Goal: Task Accomplishment & Management: Manage account settings

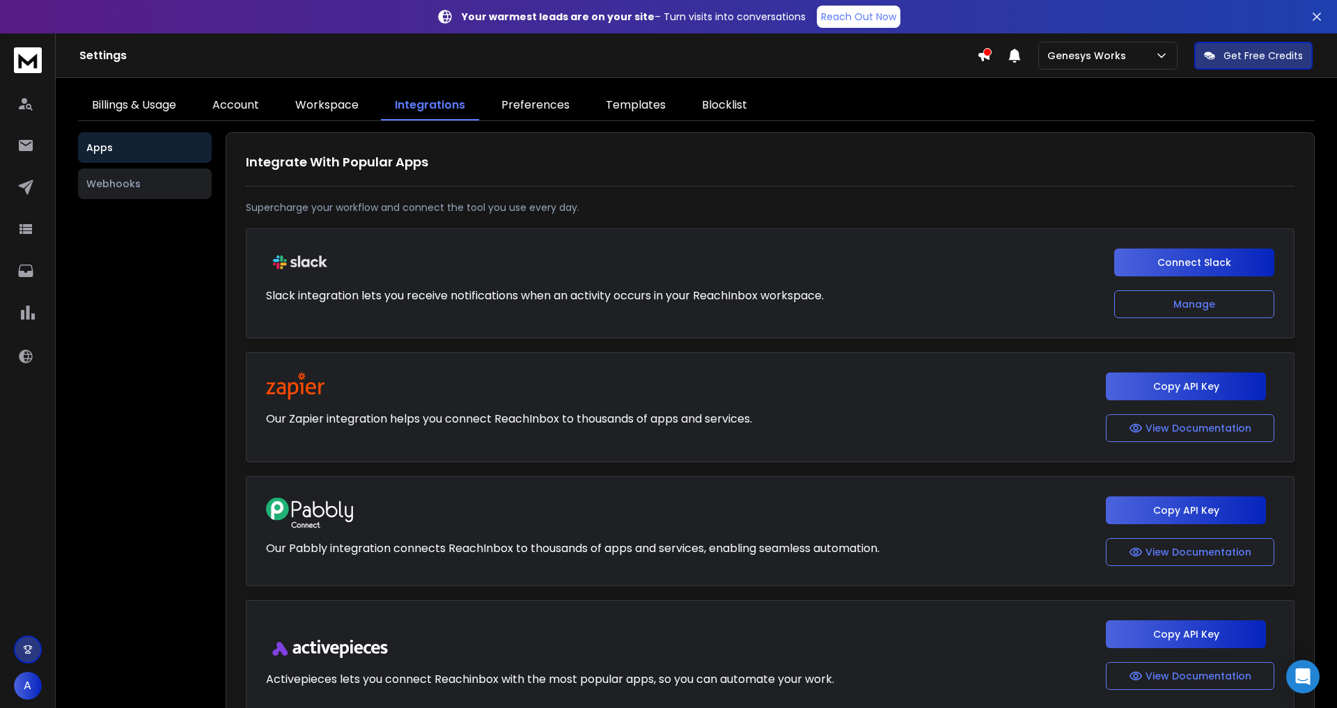
scroll to position [47, 0]
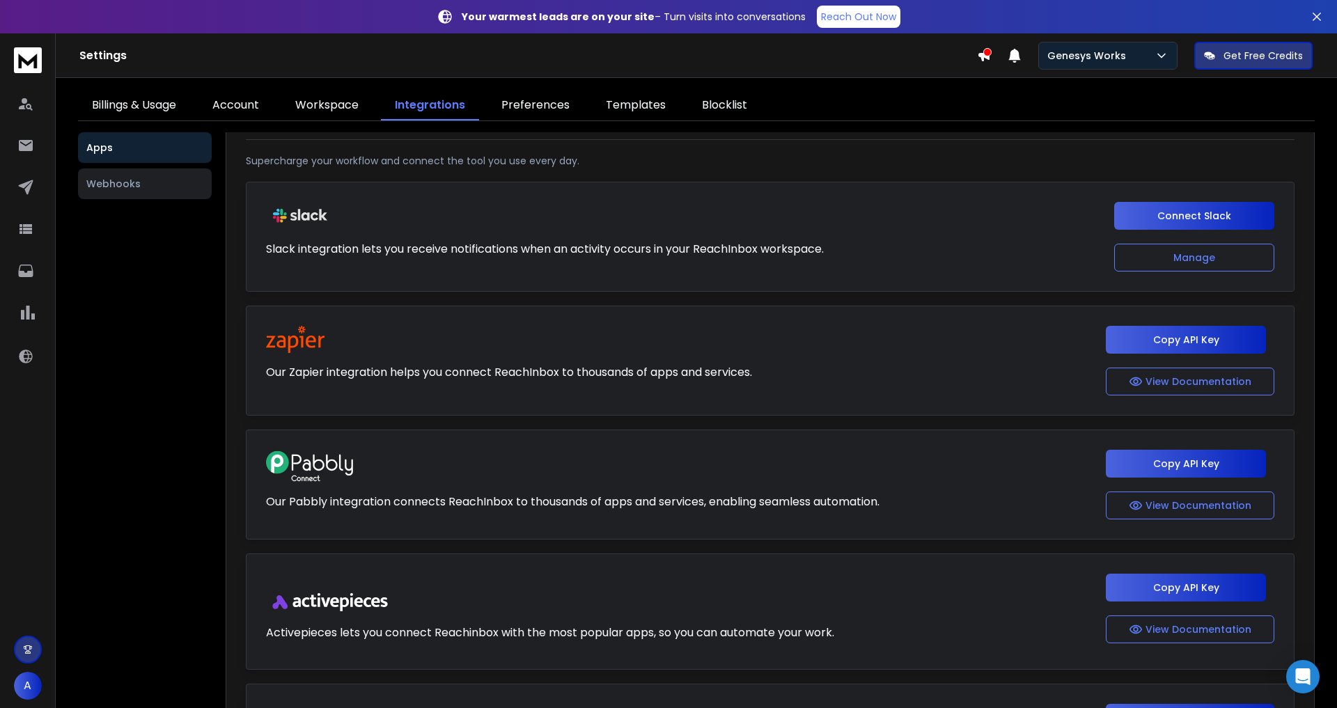
click at [1106, 49] on p "Genesys Works" at bounding box center [1089, 56] width 84 height 14
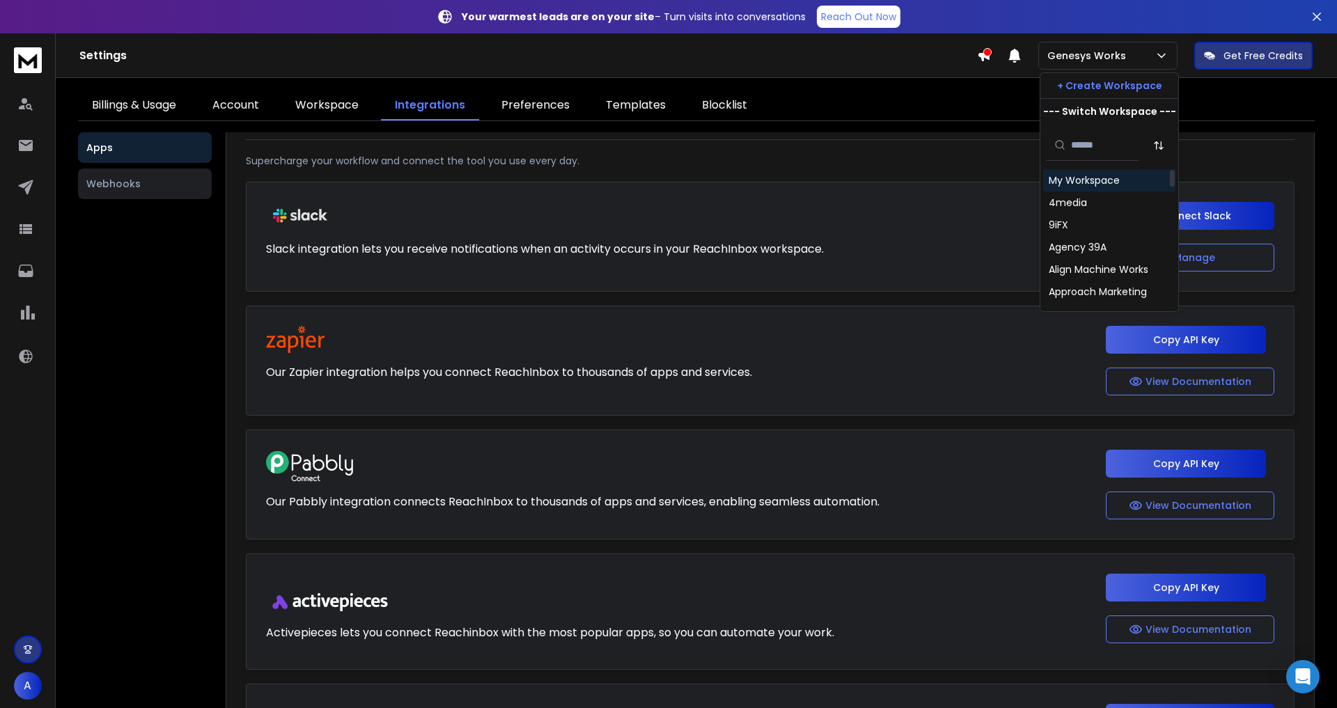
click at [1080, 185] on div "My Workspace" at bounding box center [1109, 180] width 132 height 22
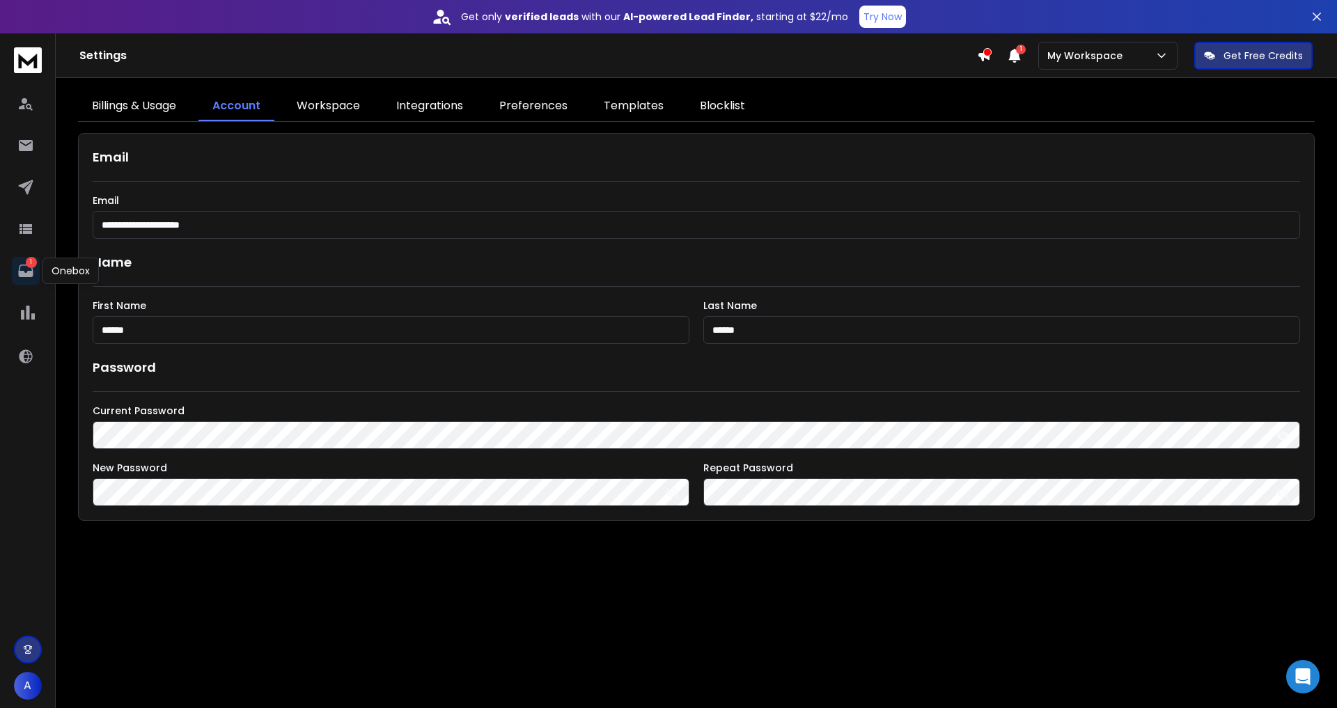
click at [35, 270] on link "1" at bounding box center [26, 271] width 28 height 28
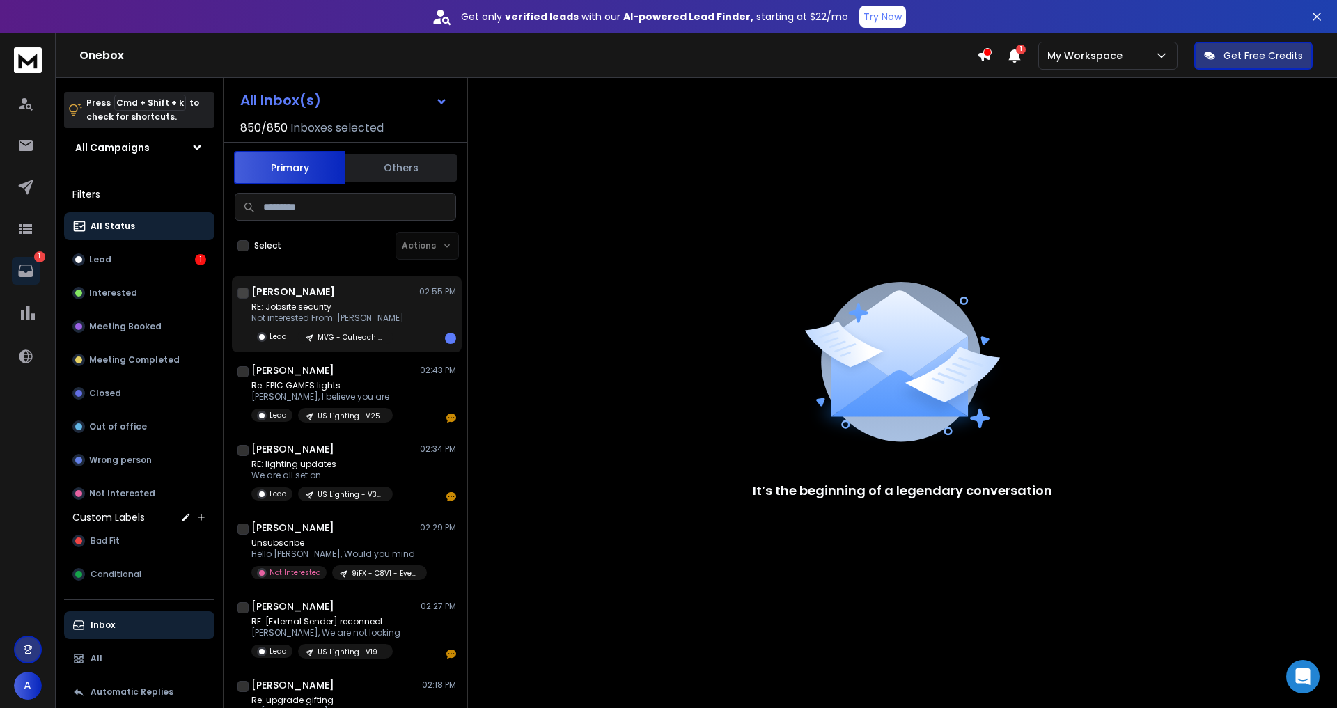
click at [343, 321] on p "Not interested From: Shawn Scarlata" at bounding box center [327, 318] width 153 height 11
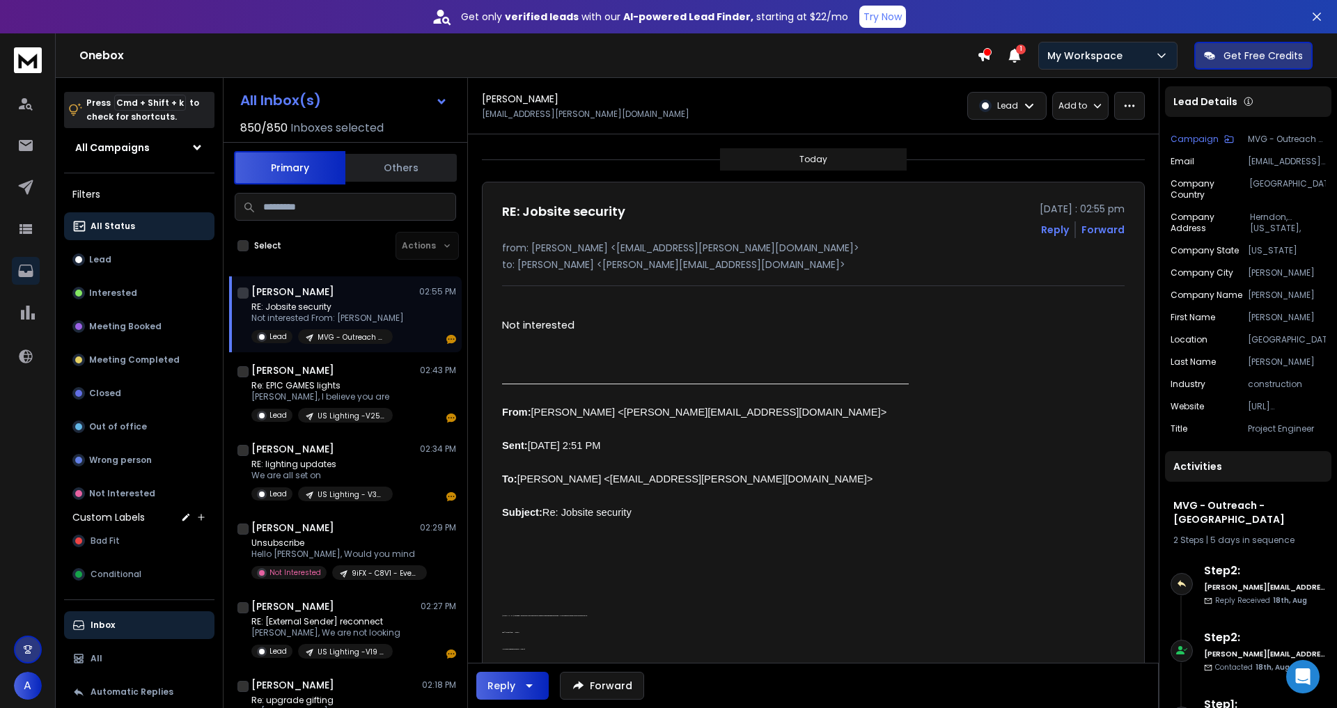
click at [1066, 56] on p "My Workspace" at bounding box center [1087, 56] width 81 height 14
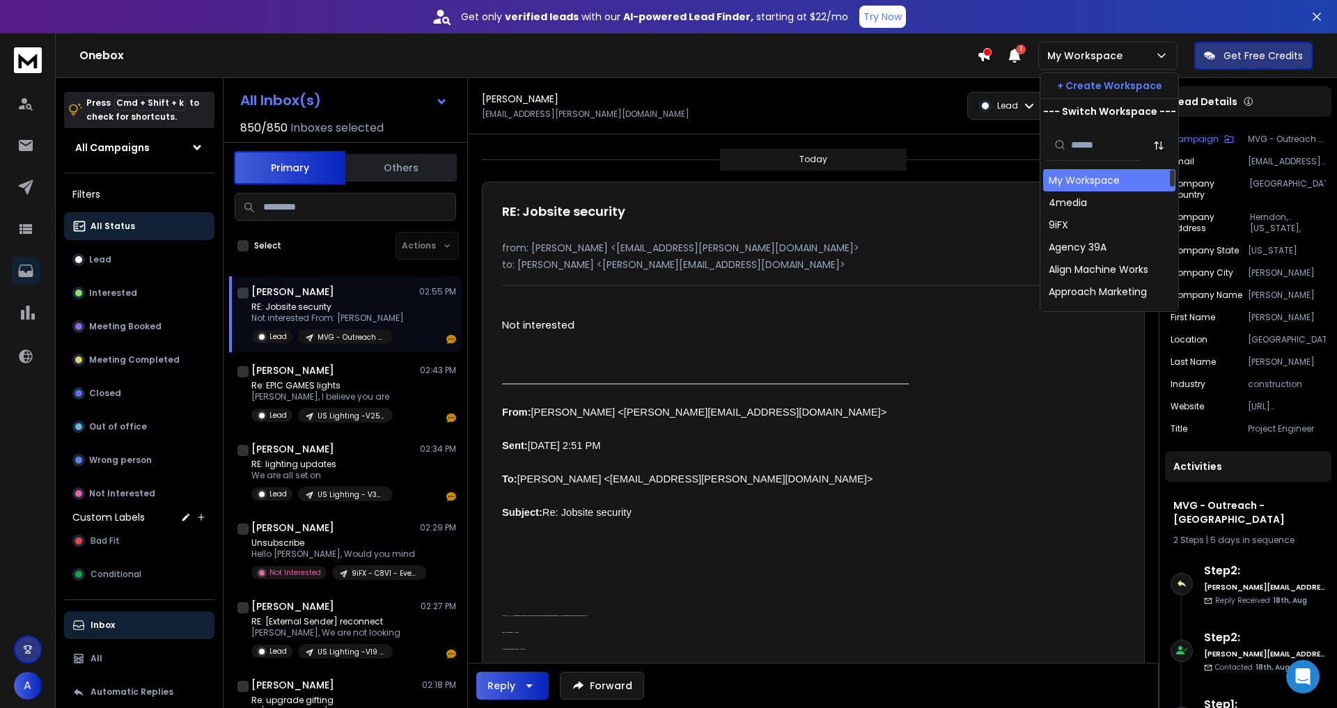
click at [1082, 178] on div "My Workspace" at bounding box center [1084, 180] width 71 height 14
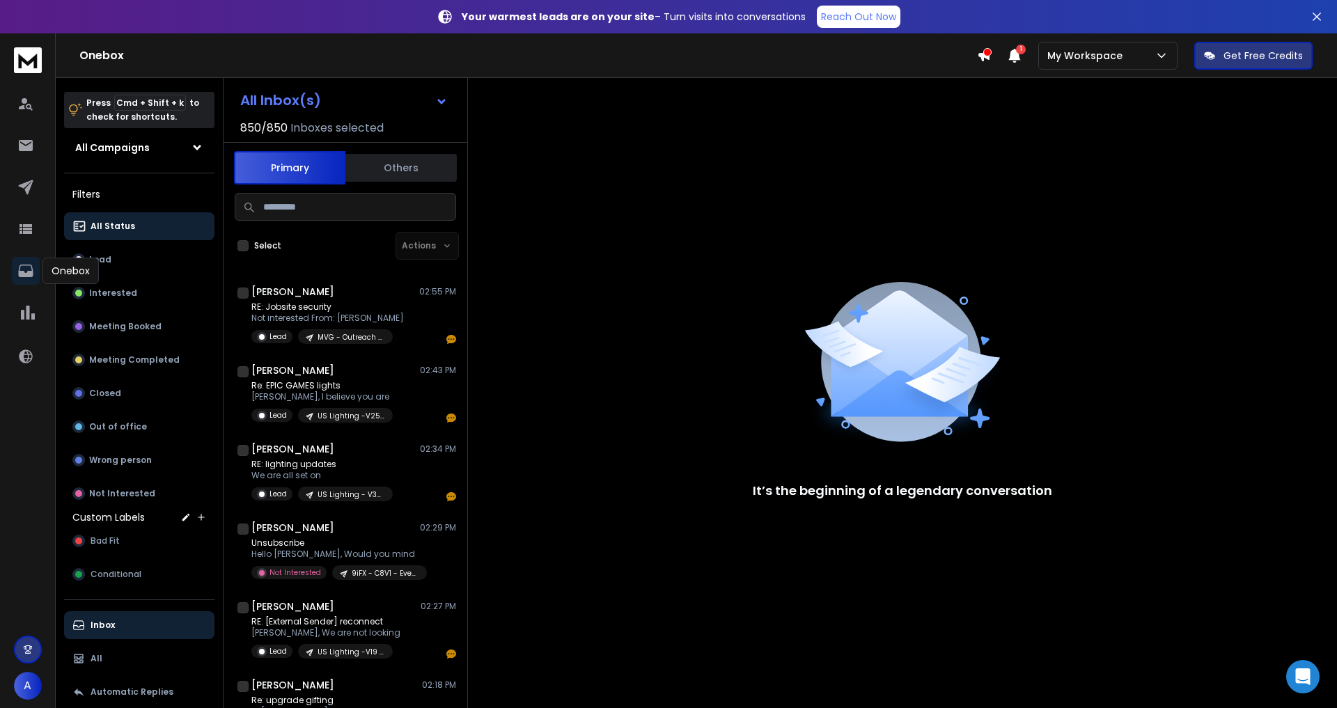
click at [22, 272] on icon at bounding box center [25, 271] width 15 height 13
click at [1075, 49] on p "My Workspace" at bounding box center [1087, 56] width 81 height 14
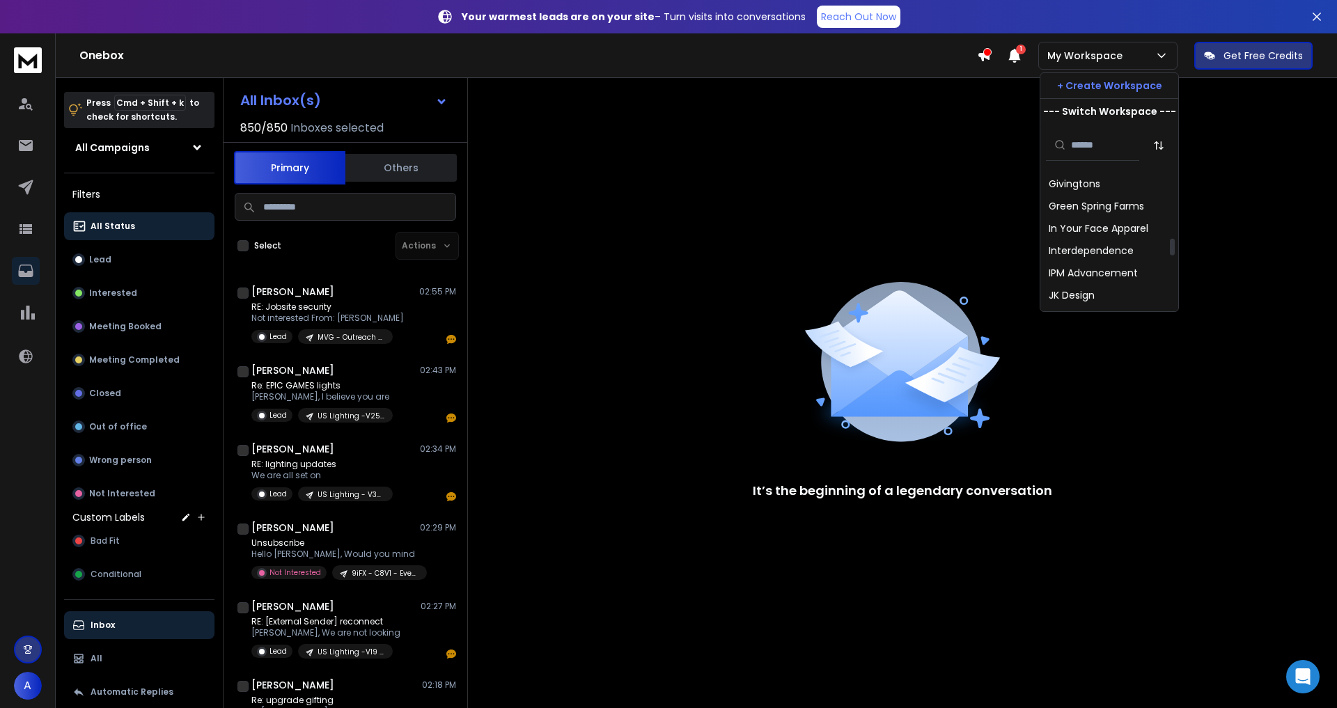
scroll to position [572, 0]
click at [1099, 219] on div "In Your Face Apparel" at bounding box center [1109, 230] width 132 height 22
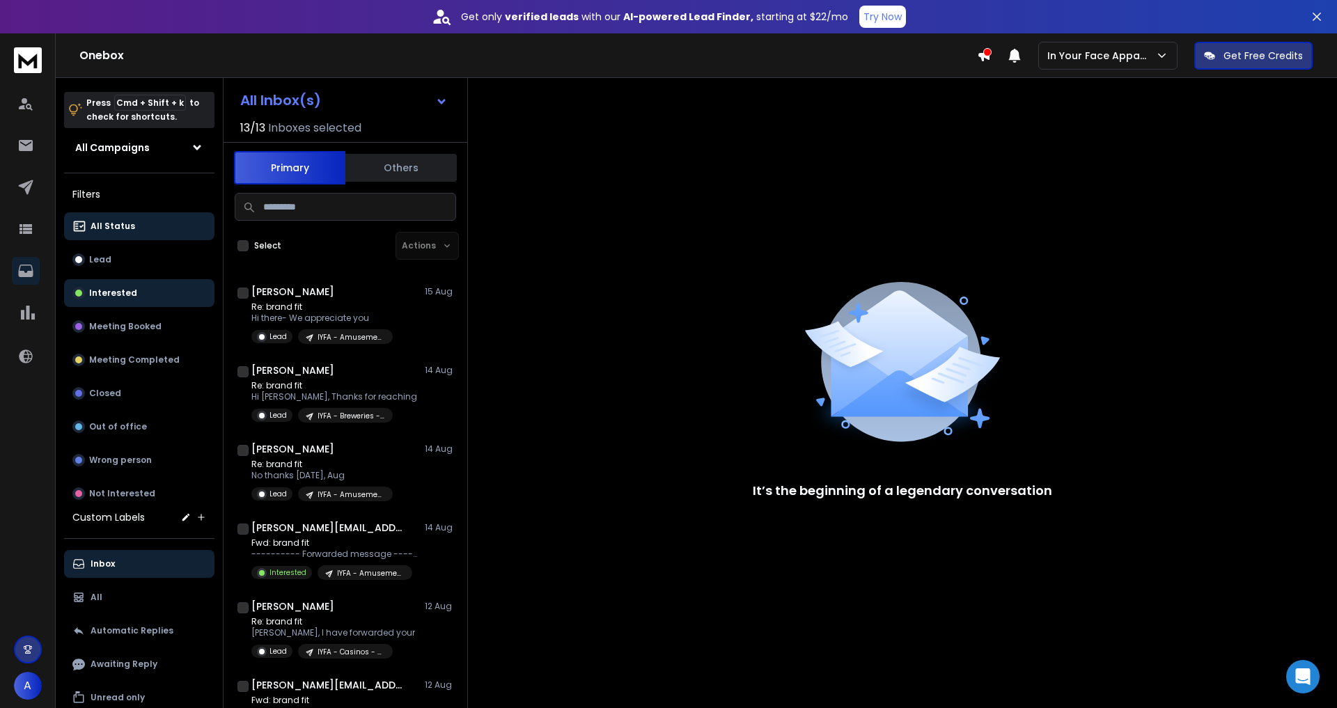
click at [117, 297] on p "Interested" at bounding box center [113, 293] width 48 height 11
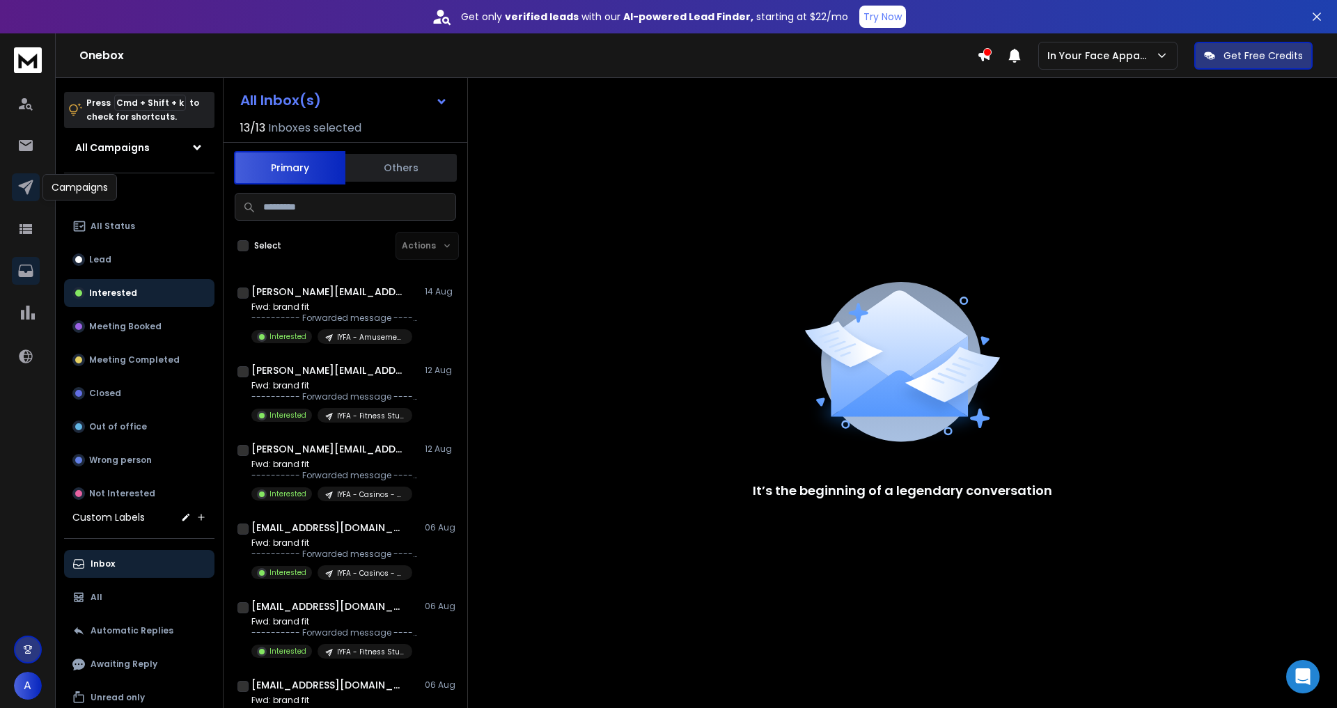
click at [31, 182] on icon at bounding box center [25, 187] width 15 height 15
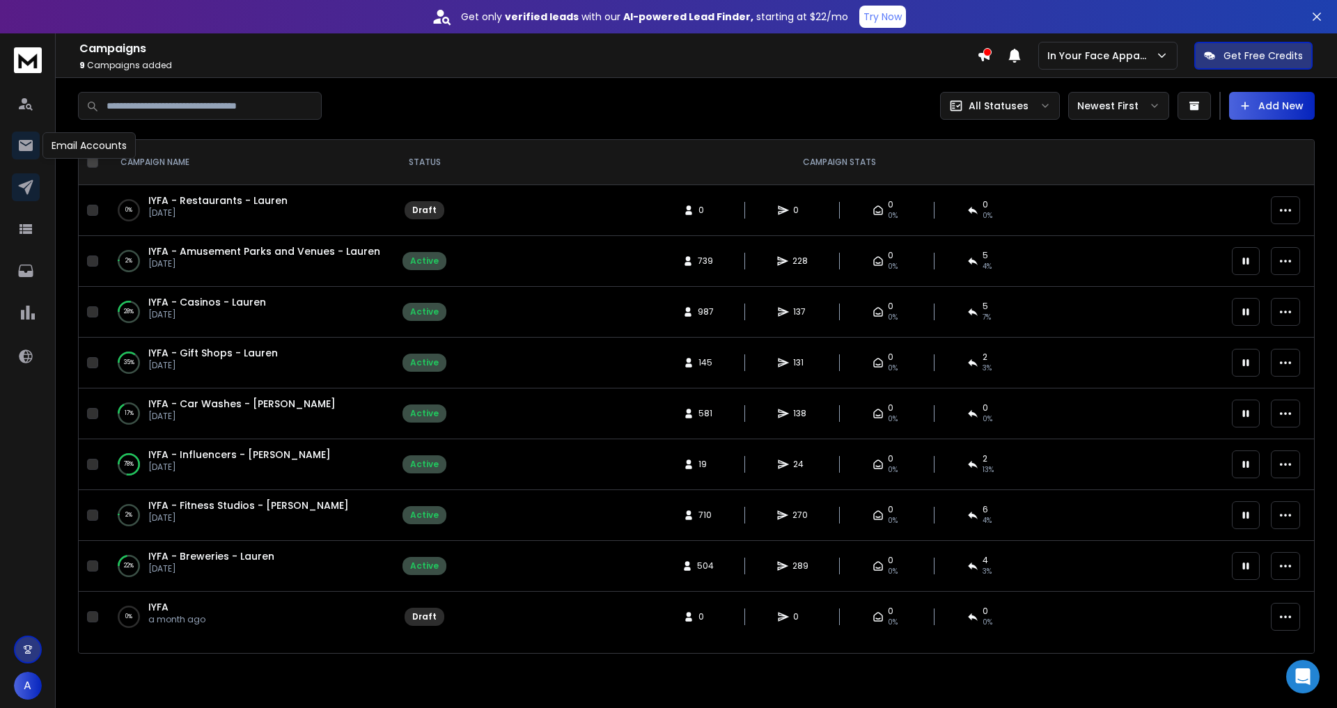
click at [27, 143] on icon at bounding box center [25, 145] width 17 height 17
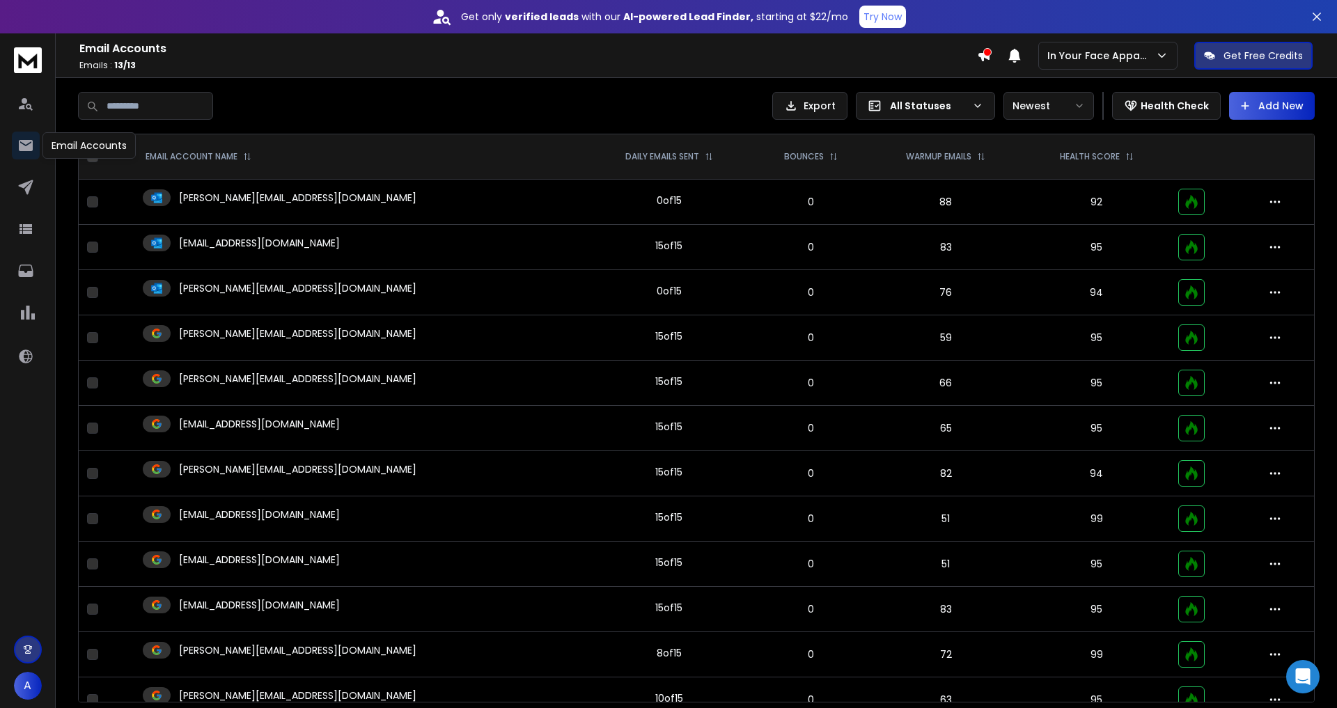
scroll to position [8, 0]
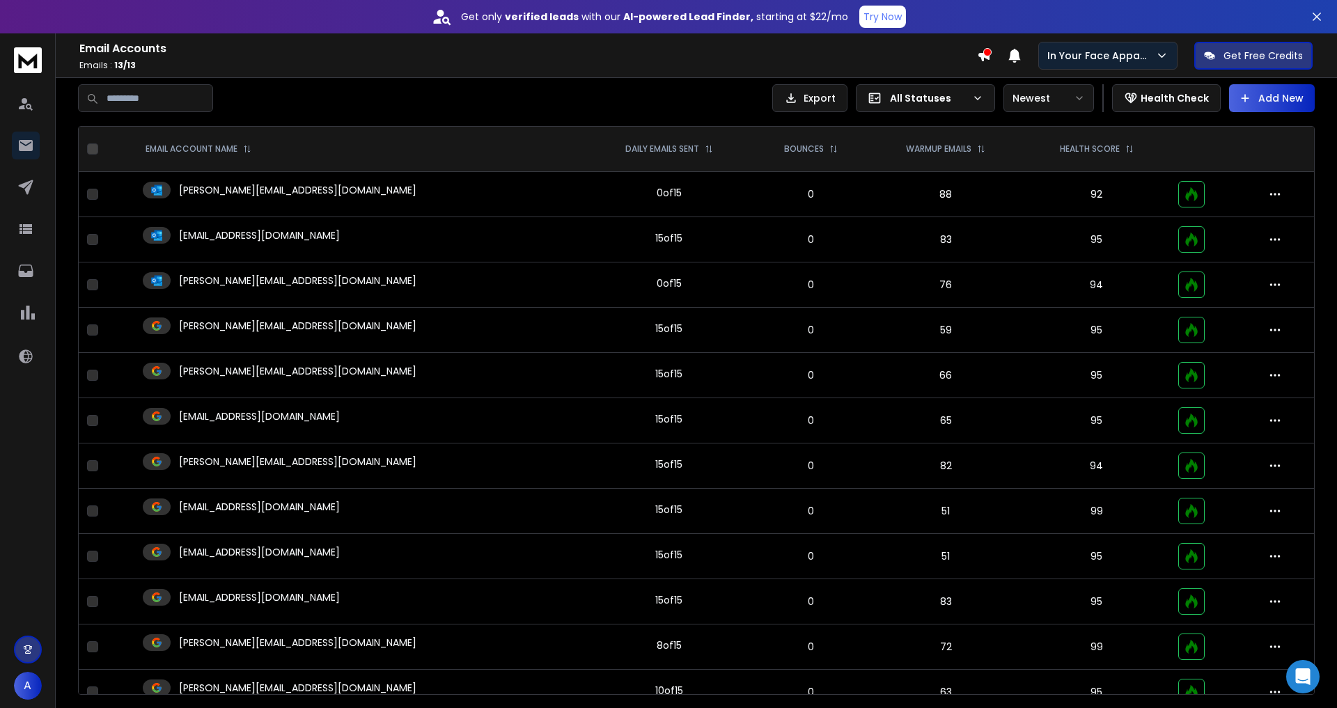
click at [1089, 52] on p "In Your Face Apparel" at bounding box center [1101, 56] width 108 height 14
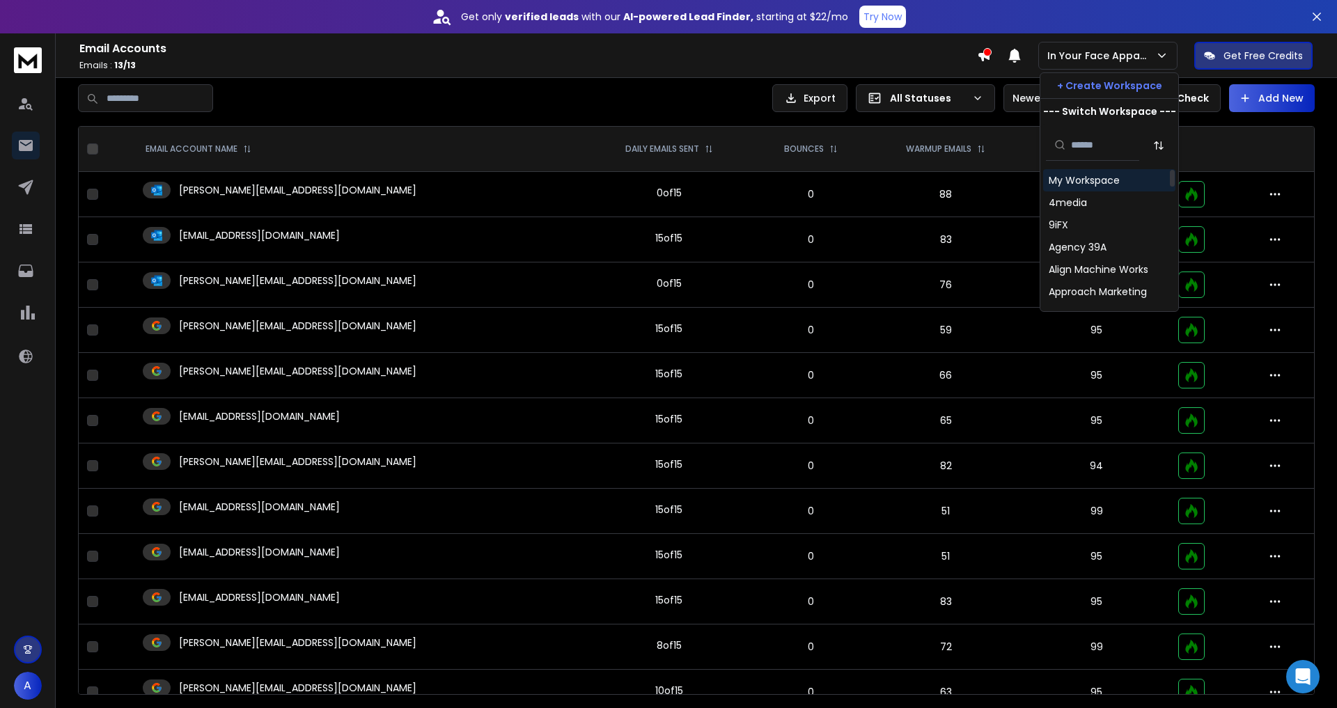
click at [1090, 178] on div "My Workspace" at bounding box center [1084, 180] width 71 height 14
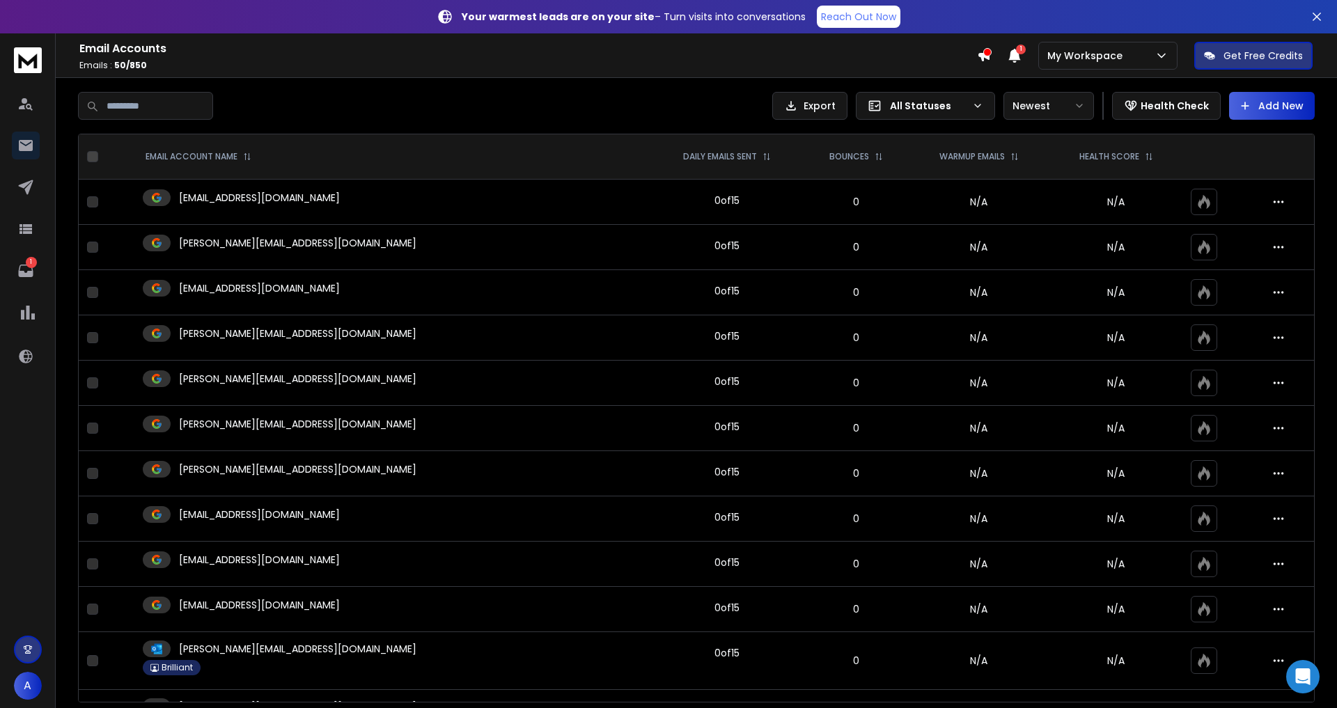
click at [94, 201] on button "button" at bounding box center [92, 201] width 11 height 11
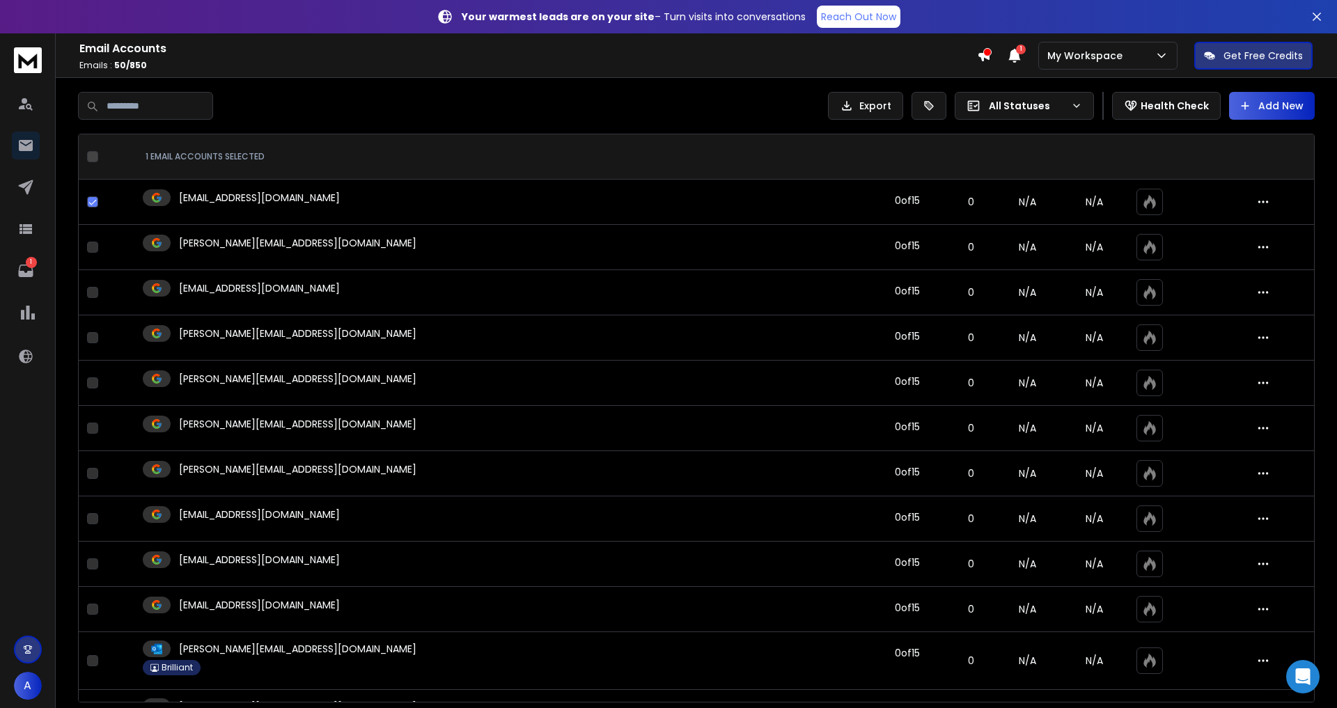
click at [91, 244] on button "button" at bounding box center [92, 247] width 11 height 11
click at [93, 294] on button "button" at bounding box center [92, 292] width 11 height 11
click at [92, 338] on button "button" at bounding box center [92, 337] width 11 height 11
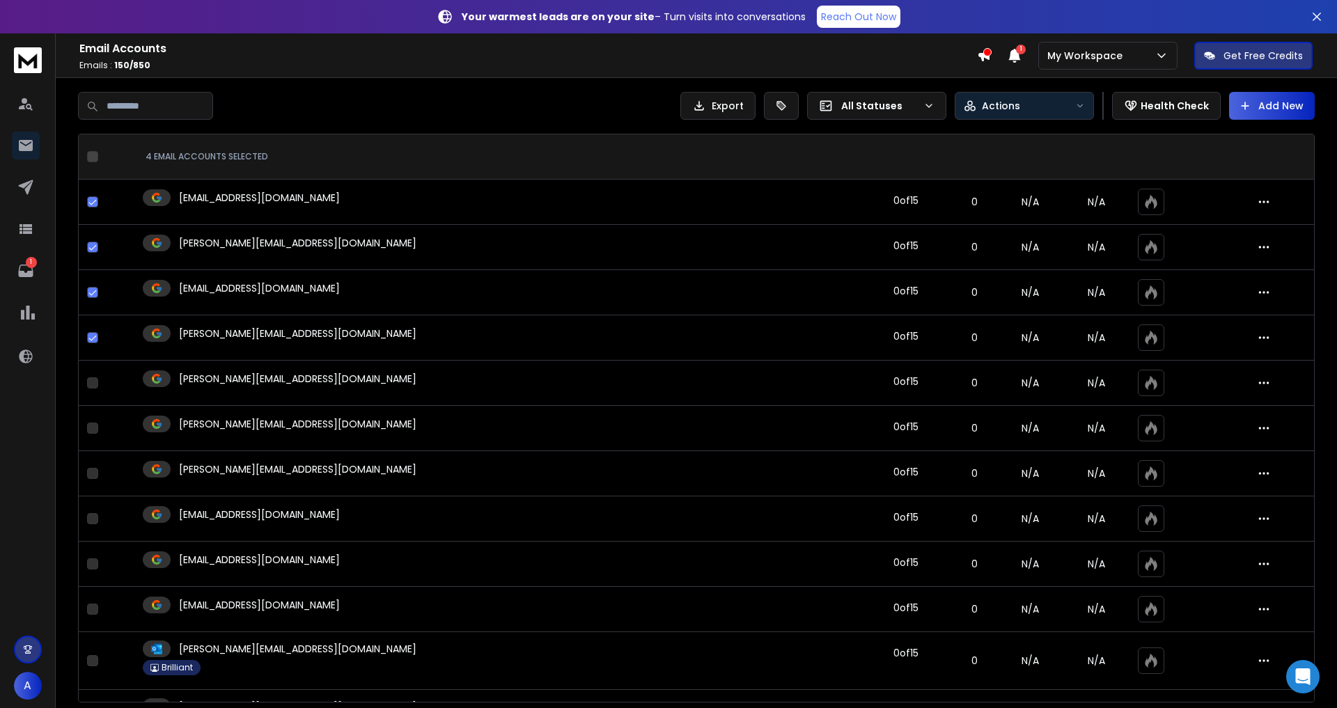
click at [1017, 107] on p "Actions" at bounding box center [1001, 106] width 38 height 14
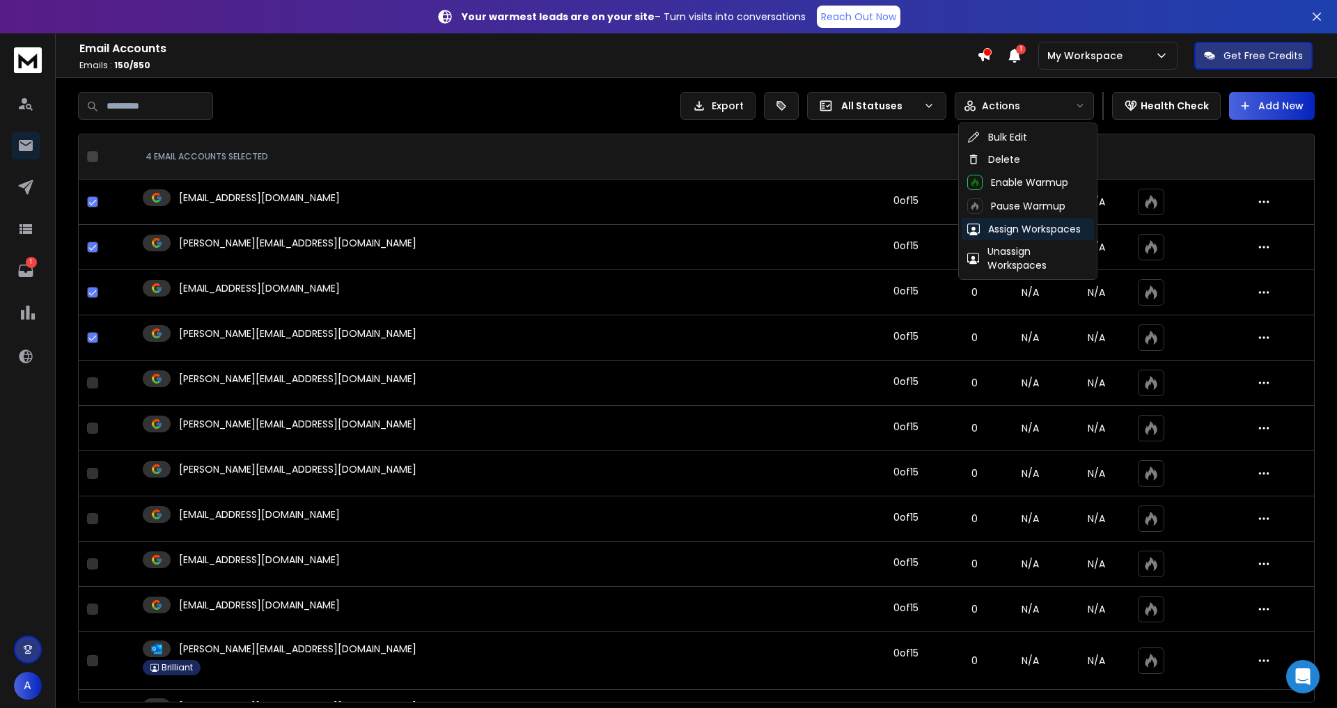
click at [1016, 233] on div "Assign Workspaces" at bounding box center [1024, 229] width 114 height 14
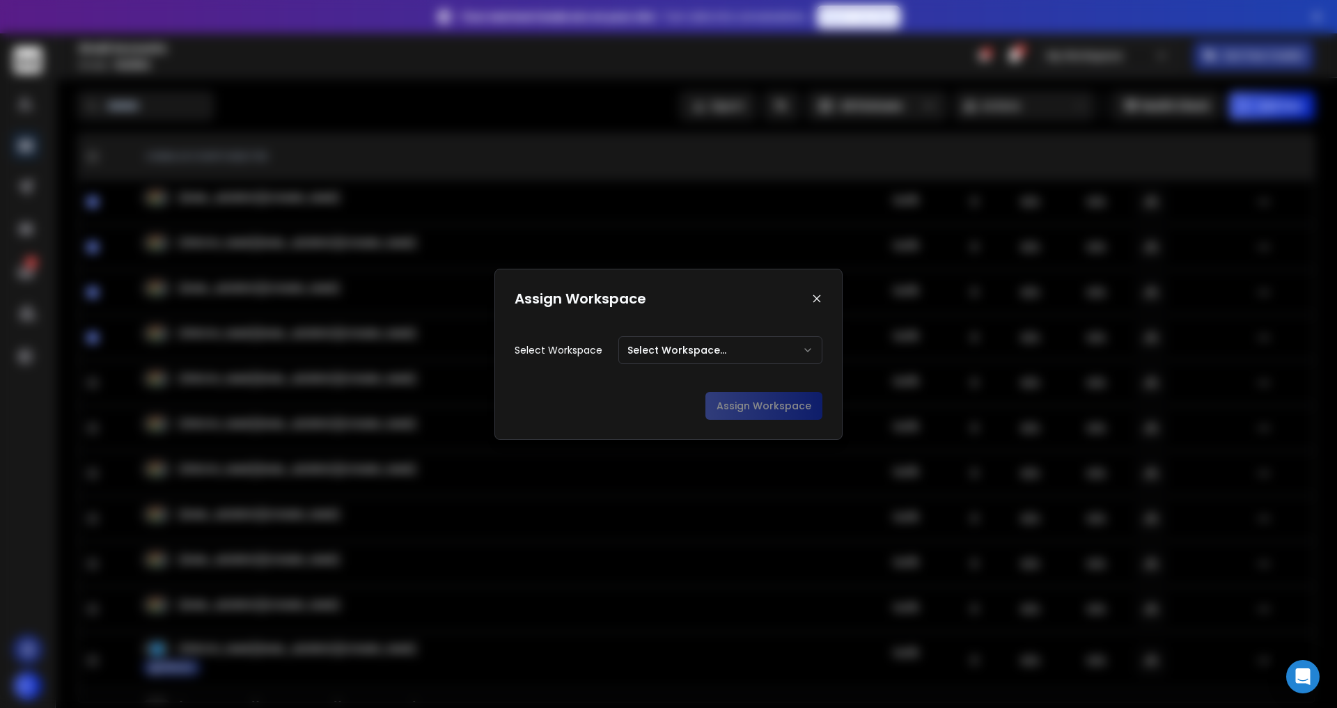
click at [673, 355] on button "Select Workspace..." at bounding box center [720, 350] width 204 height 28
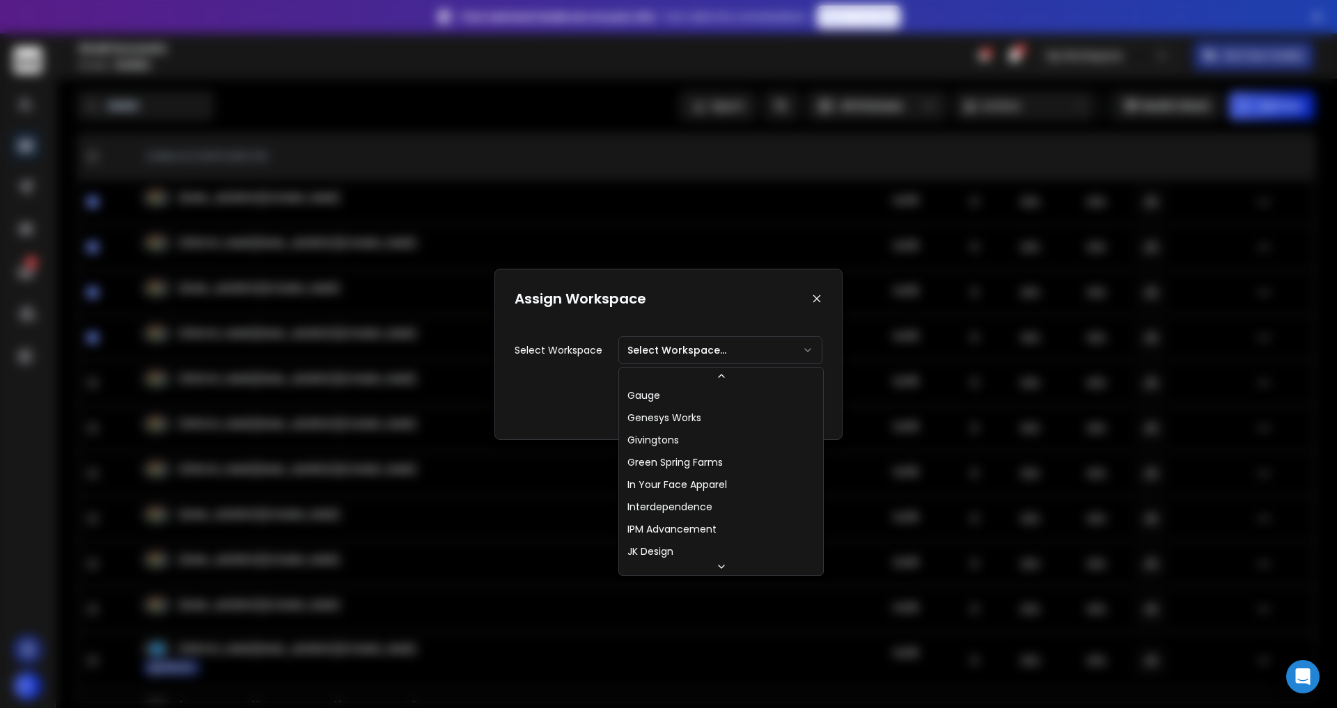
scroll to position [469, 0]
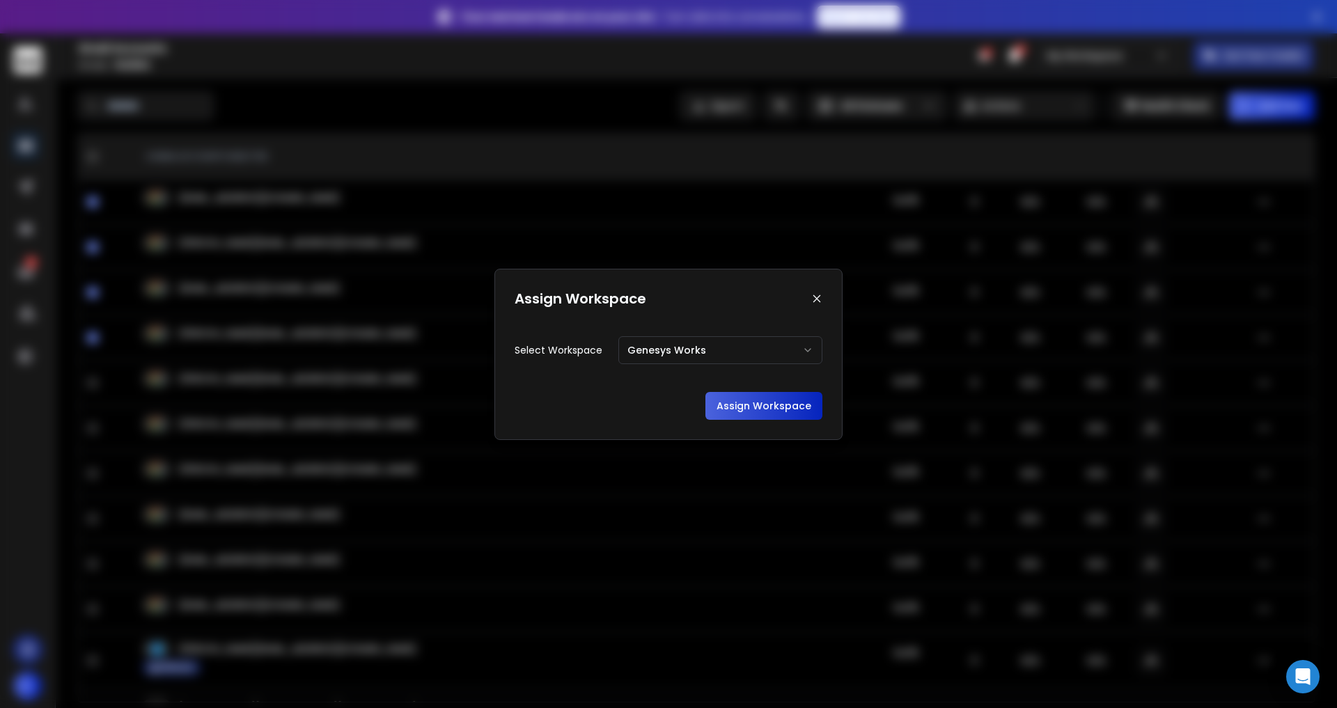
click at [798, 397] on button "Assign Workspace" at bounding box center [764, 406] width 117 height 28
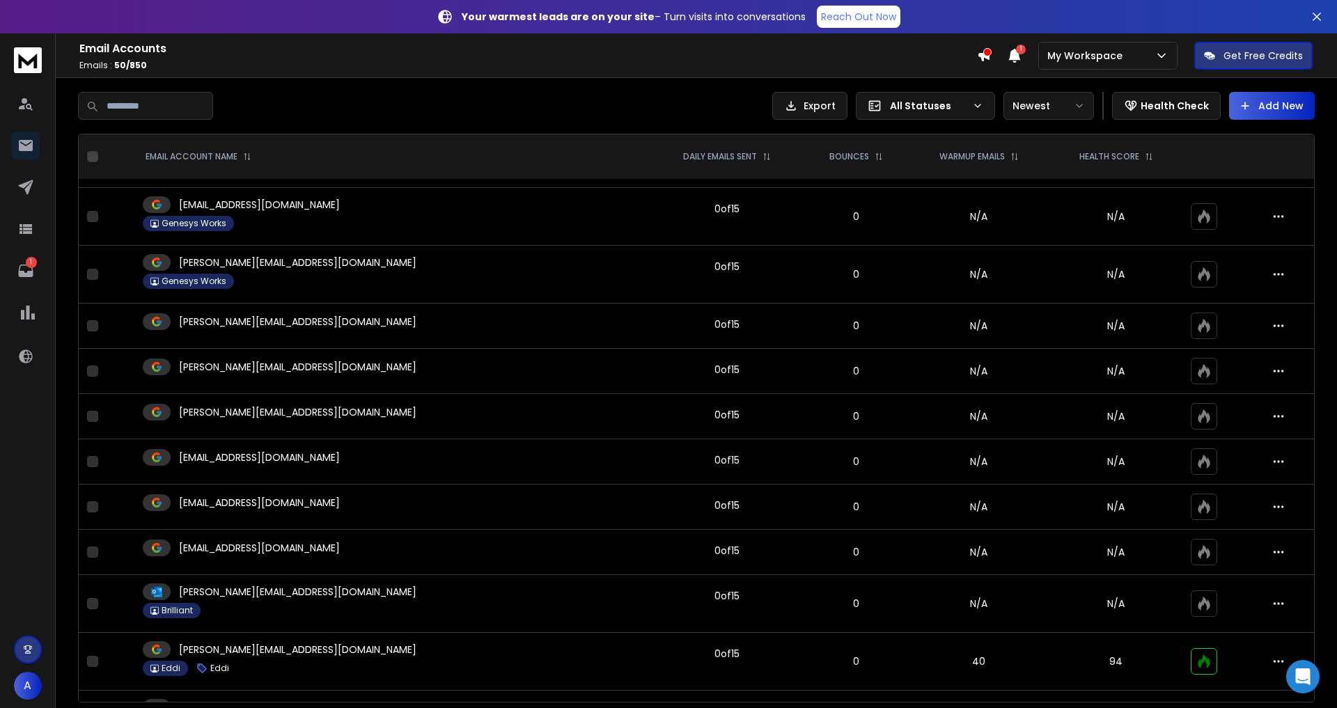
scroll to position [101, 0]
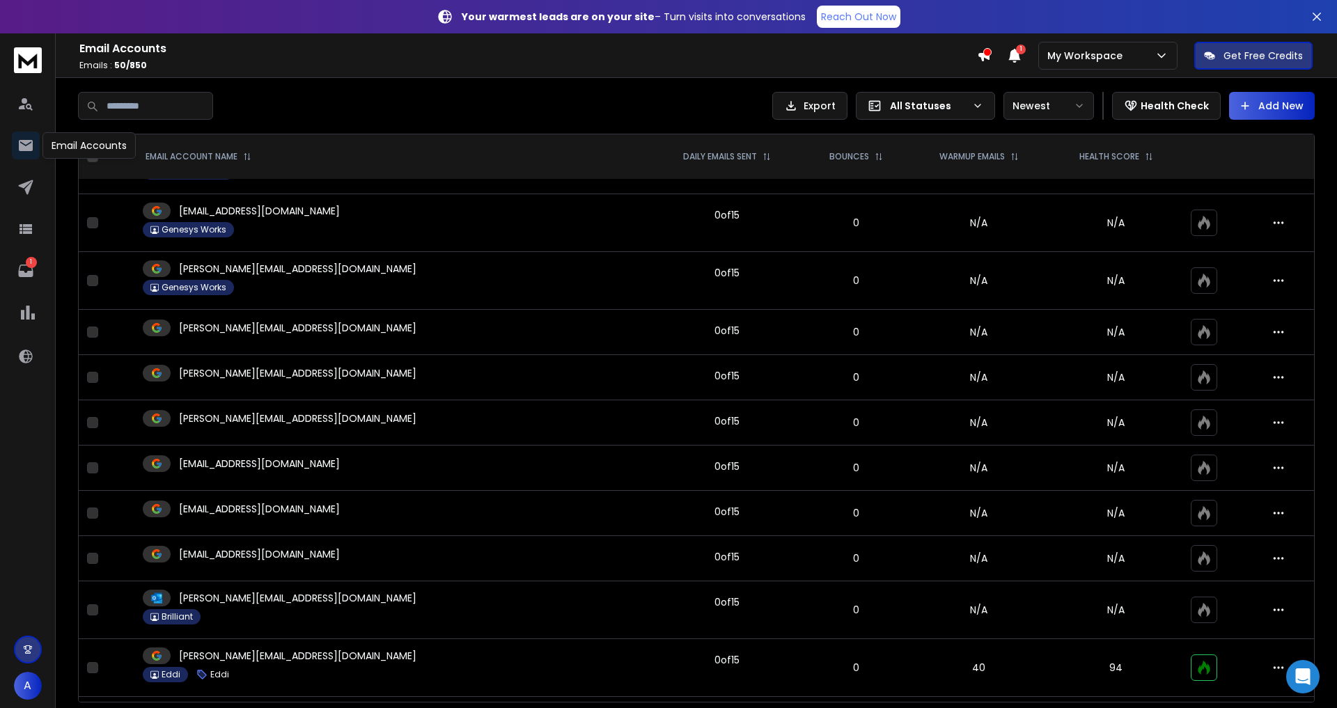
click at [19, 139] on icon at bounding box center [25, 145] width 17 height 17
click at [23, 273] on icon at bounding box center [25, 271] width 15 height 13
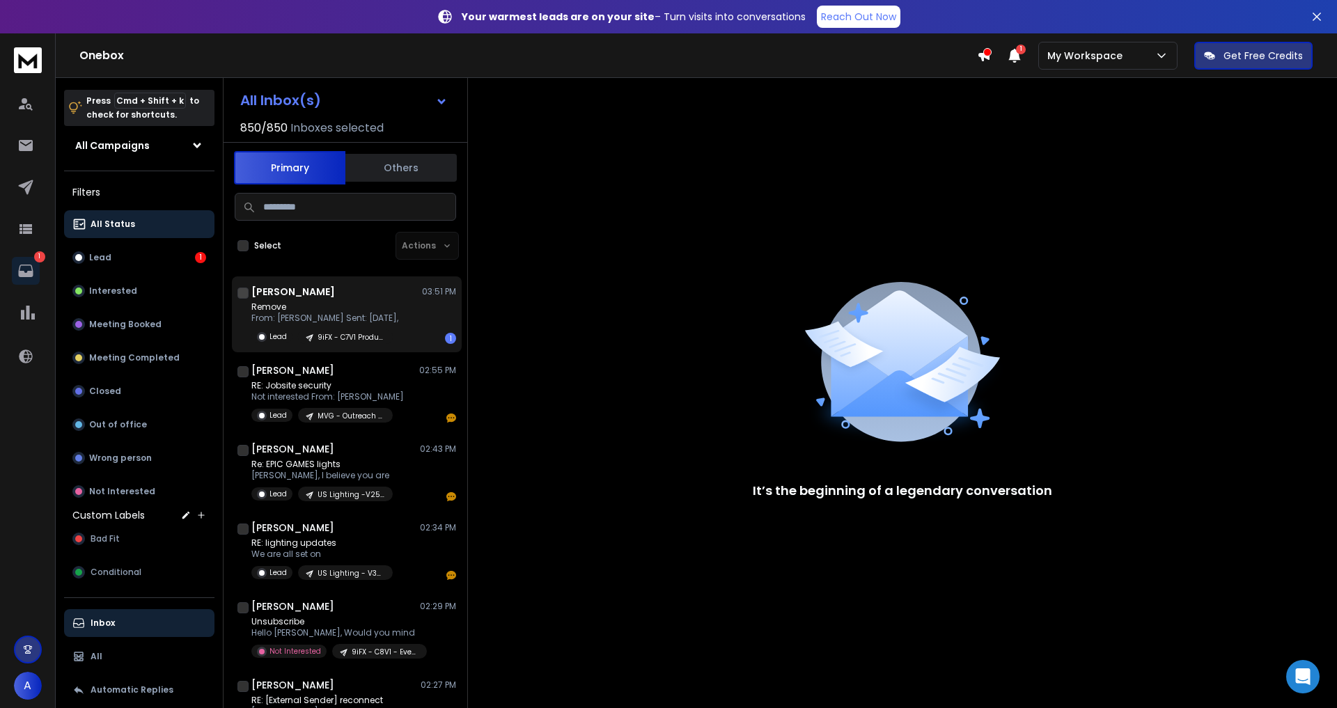
scroll to position [8, 0]
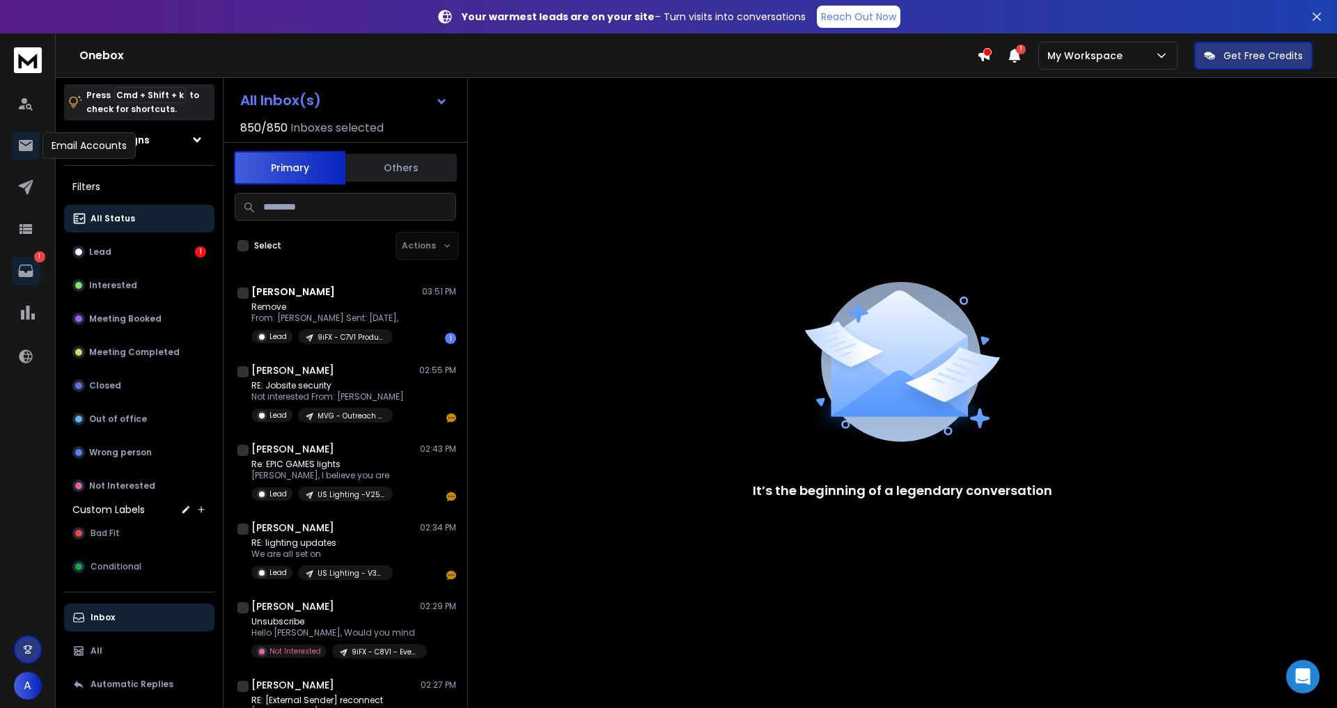
click at [26, 151] on icon at bounding box center [25, 145] width 17 height 17
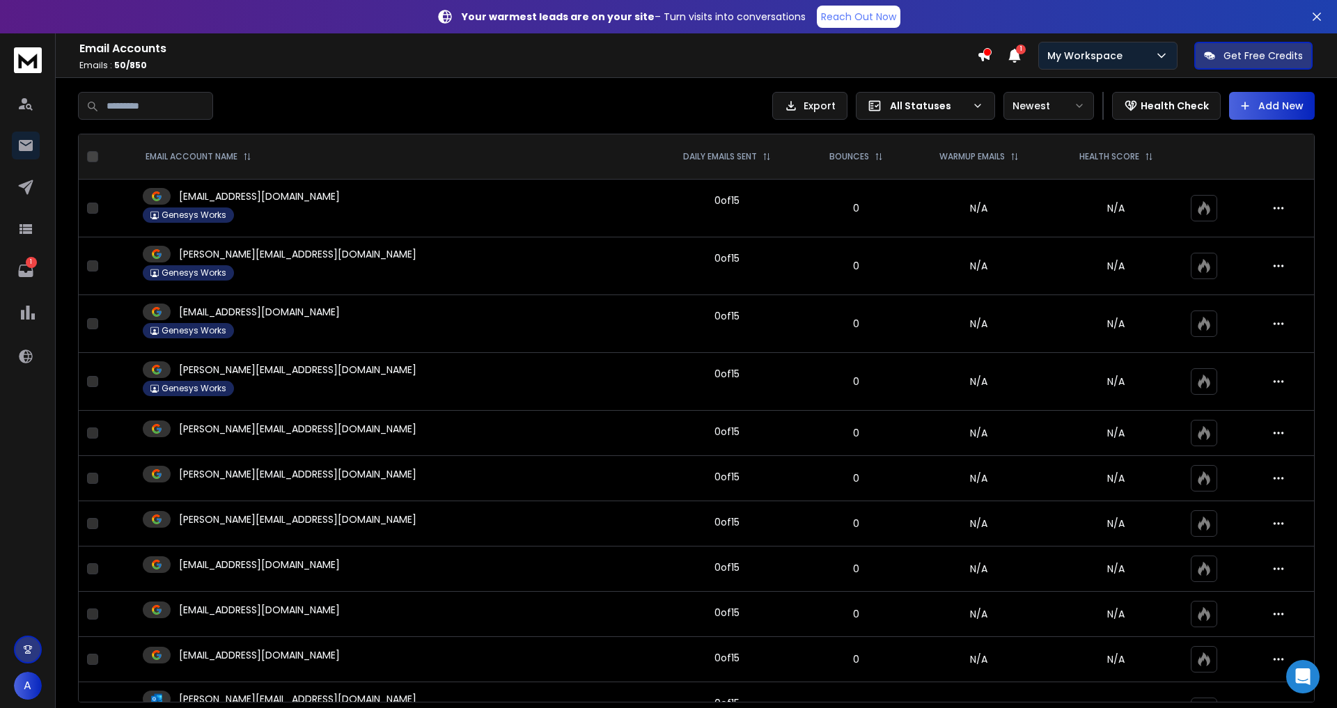
click at [1085, 56] on p "My Workspace" at bounding box center [1087, 56] width 81 height 14
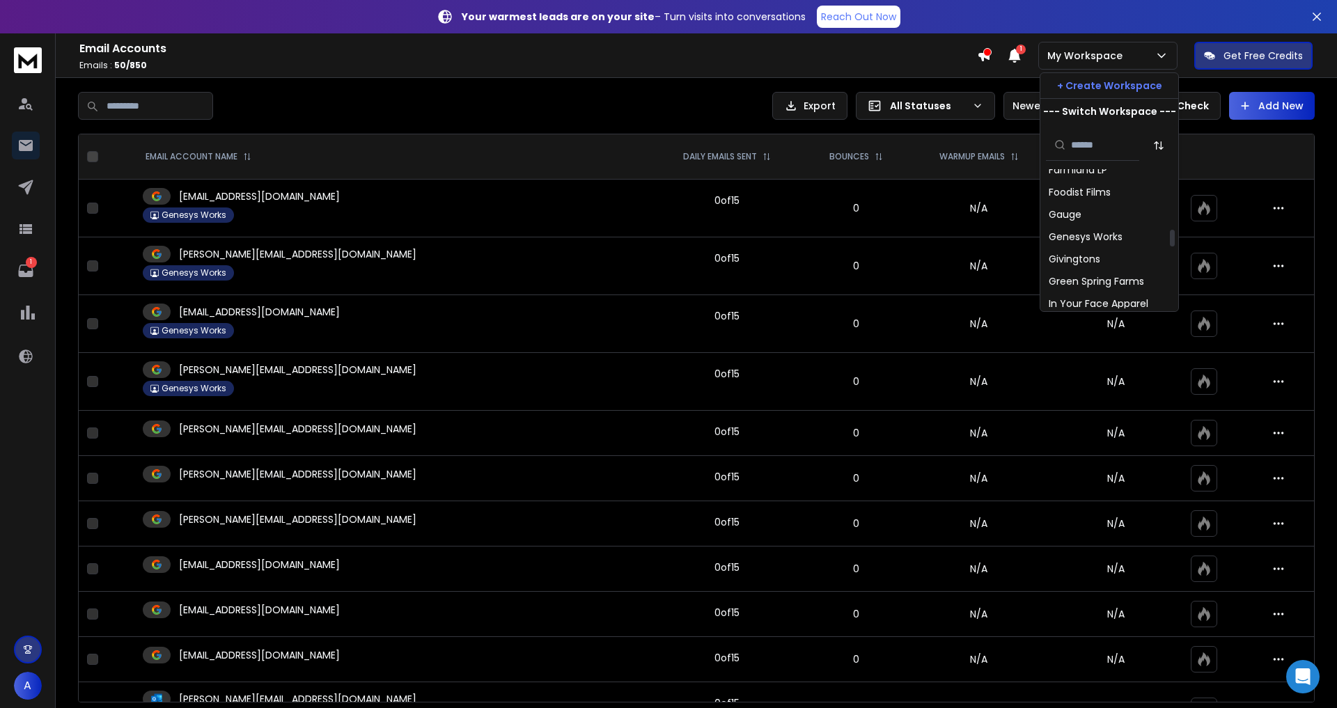
scroll to position [499, 0]
click at [1074, 229] on div "Genesys Works" at bounding box center [1086, 236] width 74 height 14
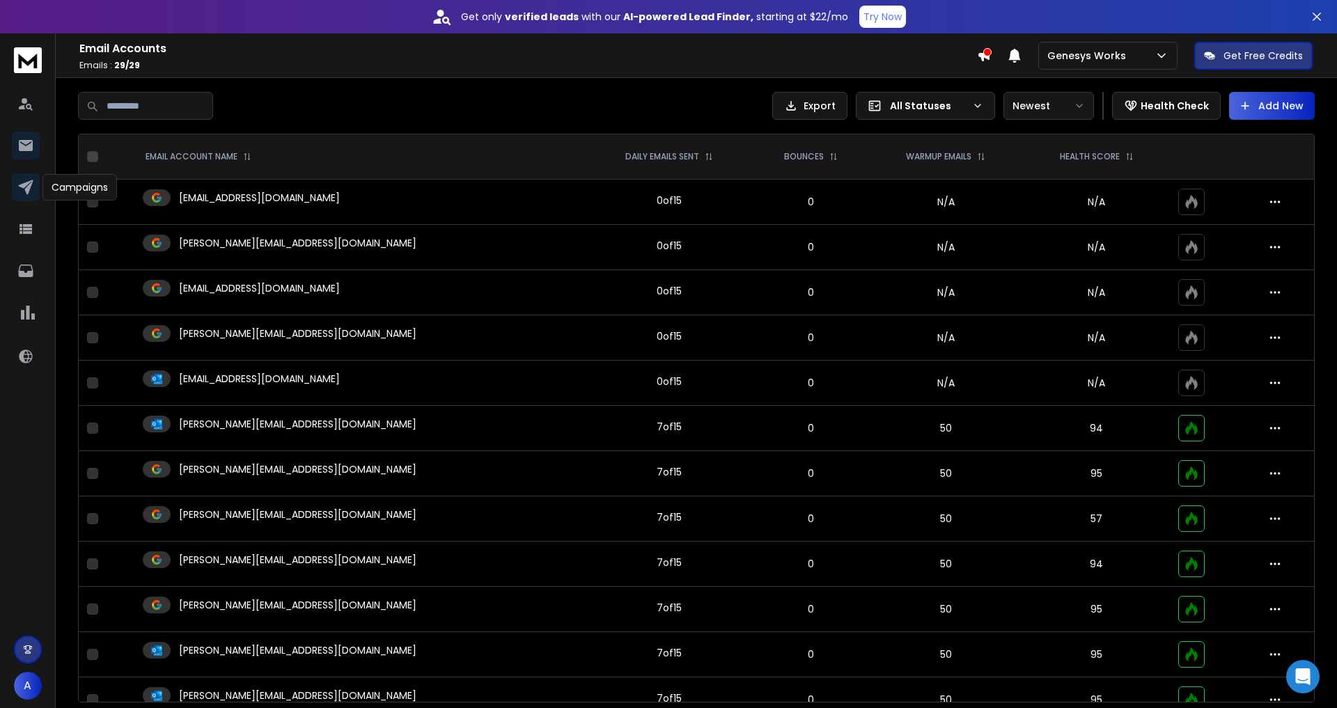
click at [23, 186] on icon at bounding box center [25, 187] width 15 height 15
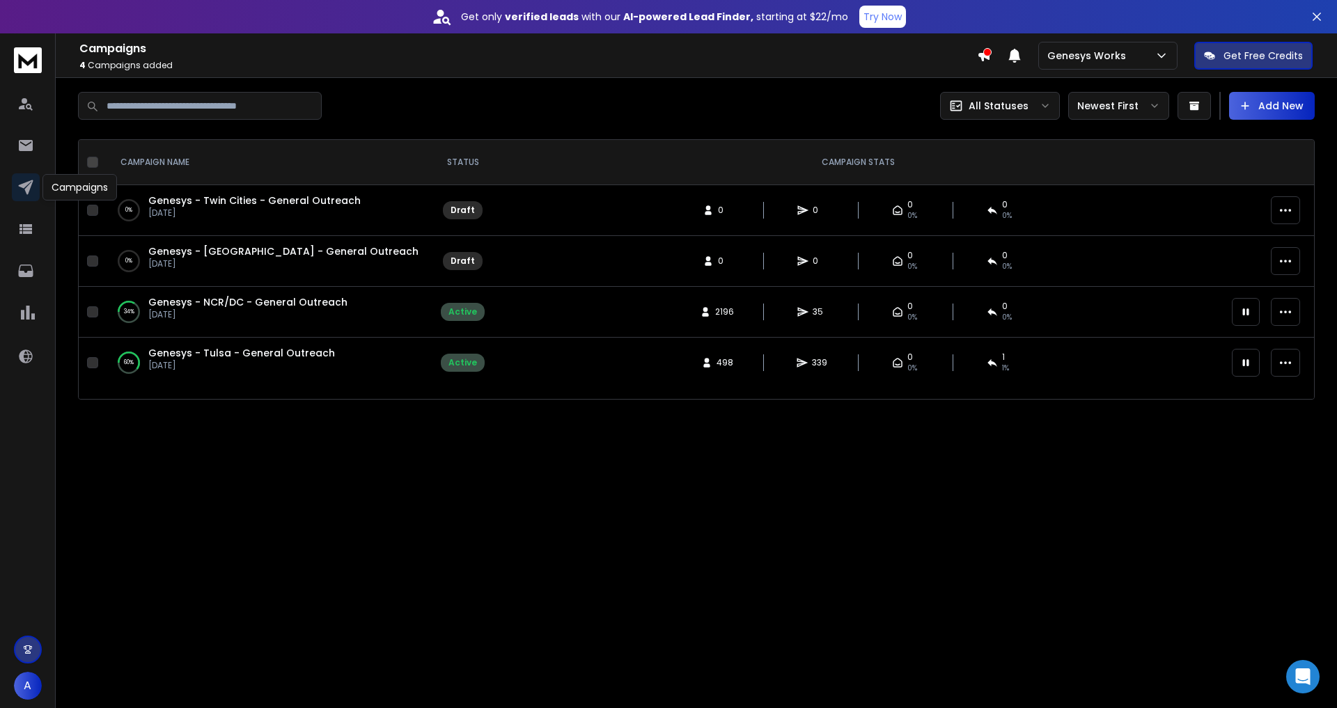
click at [320, 254] on span "Genesys - [GEOGRAPHIC_DATA] - General Outreach" at bounding box center [283, 251] width 270 height 14
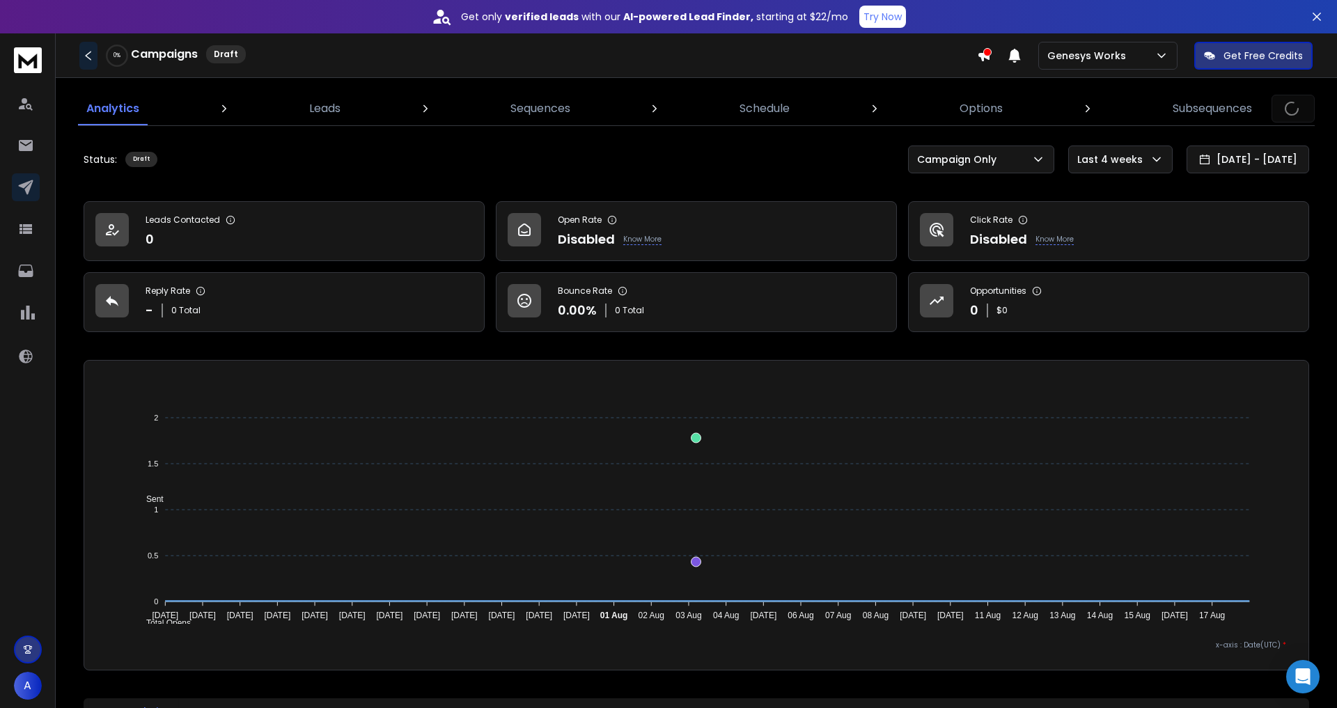
click at [84, 56] on icon at bounding box center [88, 55] width 13 height 13
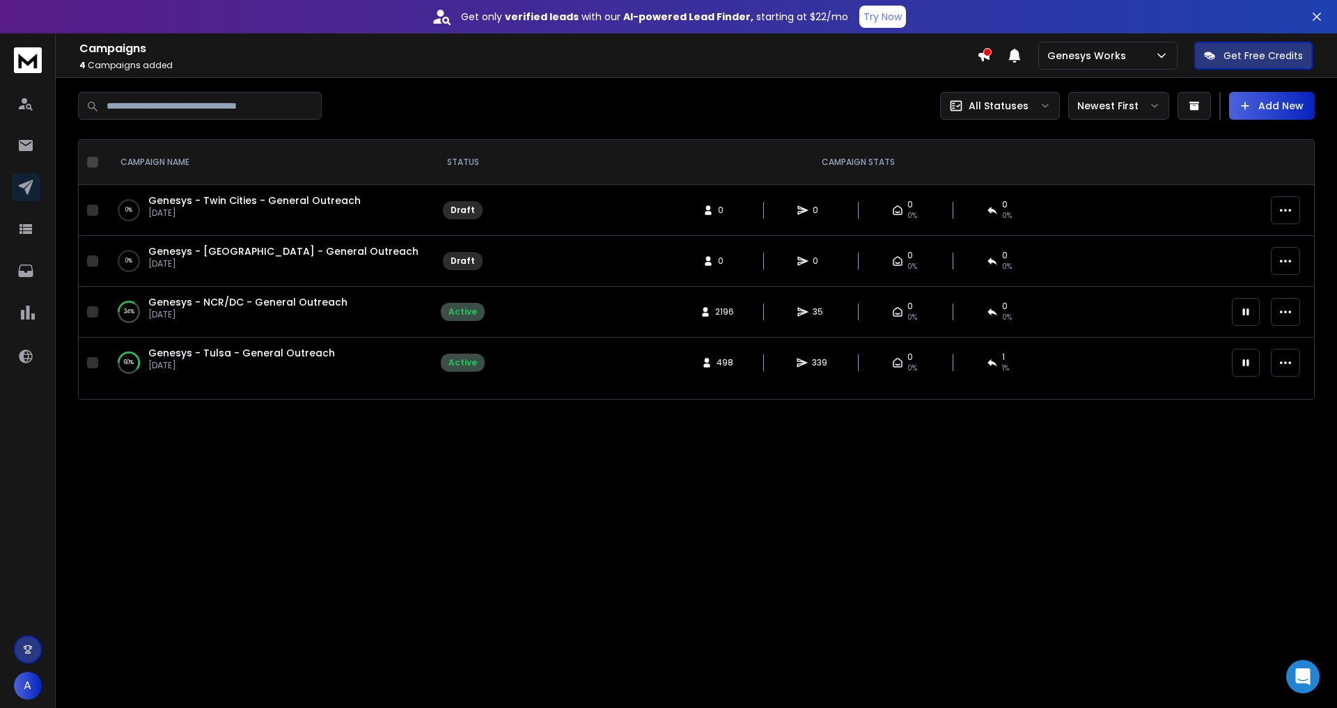
click at [1284, 263] on icon "button" at bounding box center [1286, 261] width 14 height 14
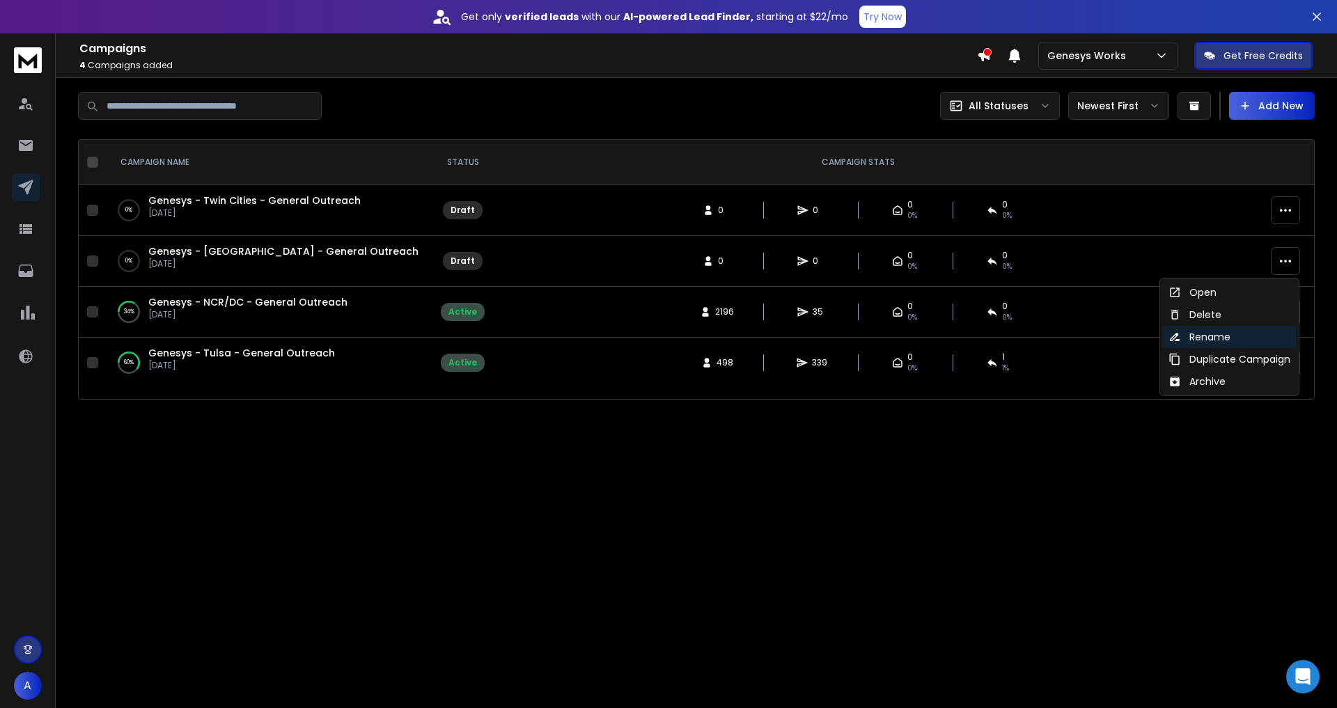
click at [1213, 335] on div "Rename" at bounding box center [1200, 337] width 62 height 14
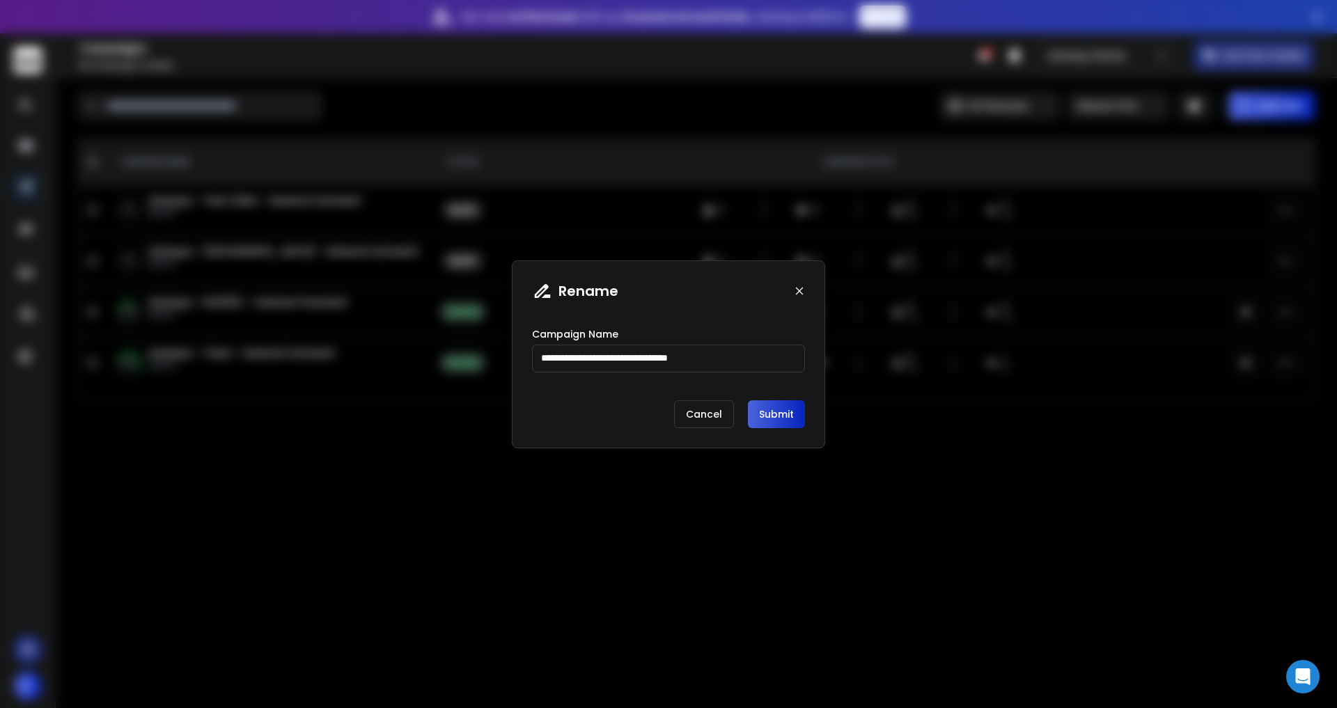
click at [749, 360] on input "**********" at bounding box center [668, 359] width 273 height 28
type input "**********"
click at [779, 420] on button "Submit" at bounding box center [776, 414] width 57 height 28
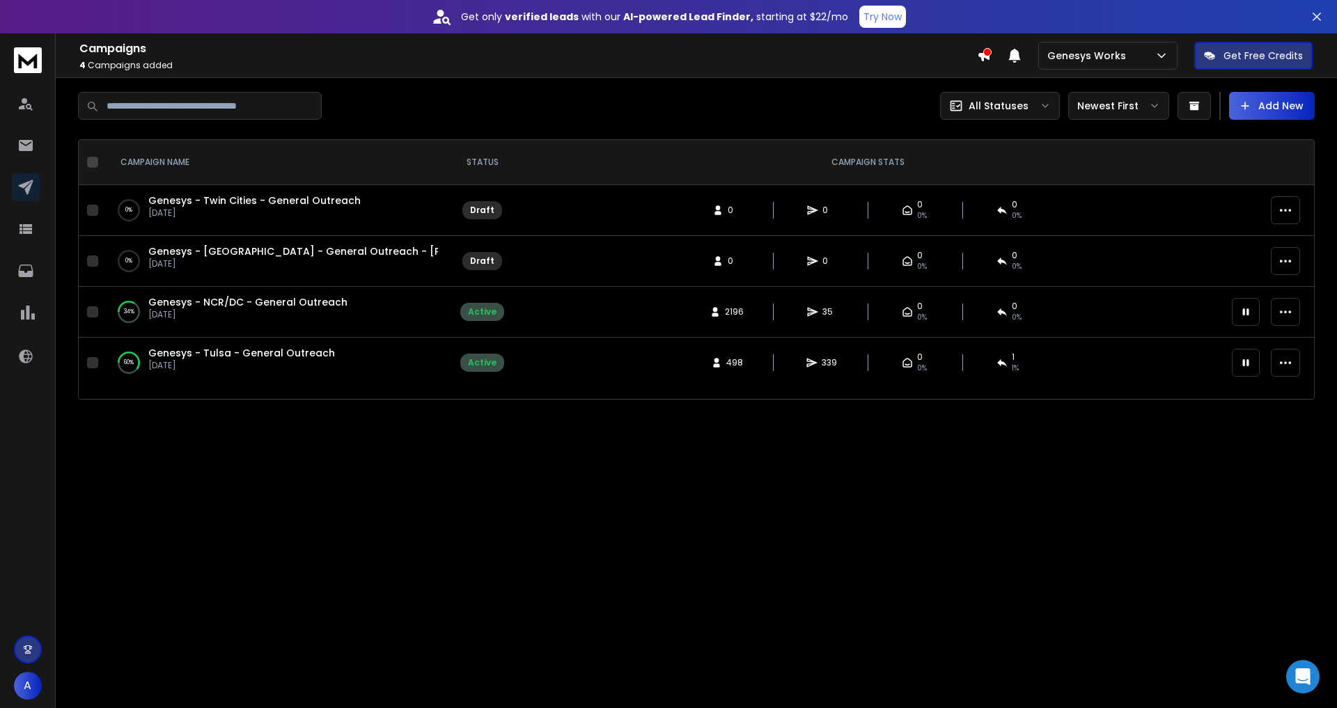
click at [1295, 214] on button "button" at bounding box center [1285, 210] width 29 height 28
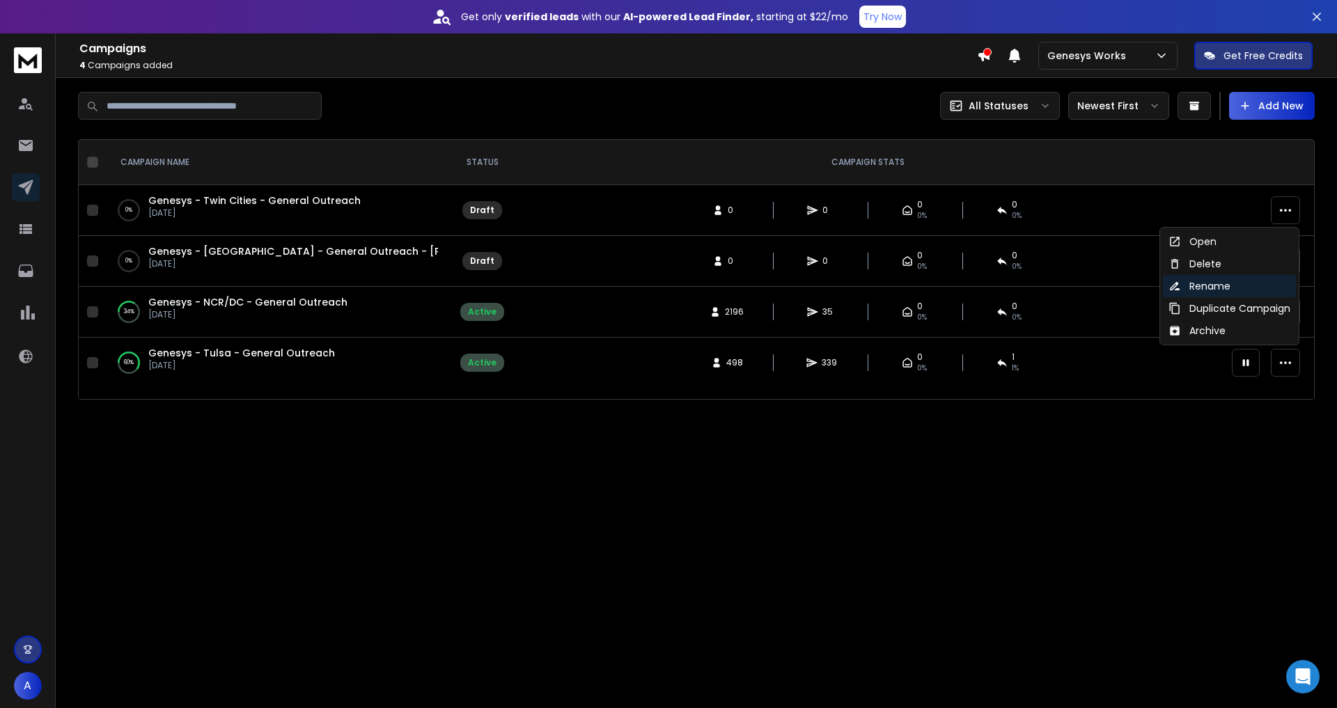
click at [1205, 277] on div "Rename" at bounding box center [1229, 286] width 133 height 22
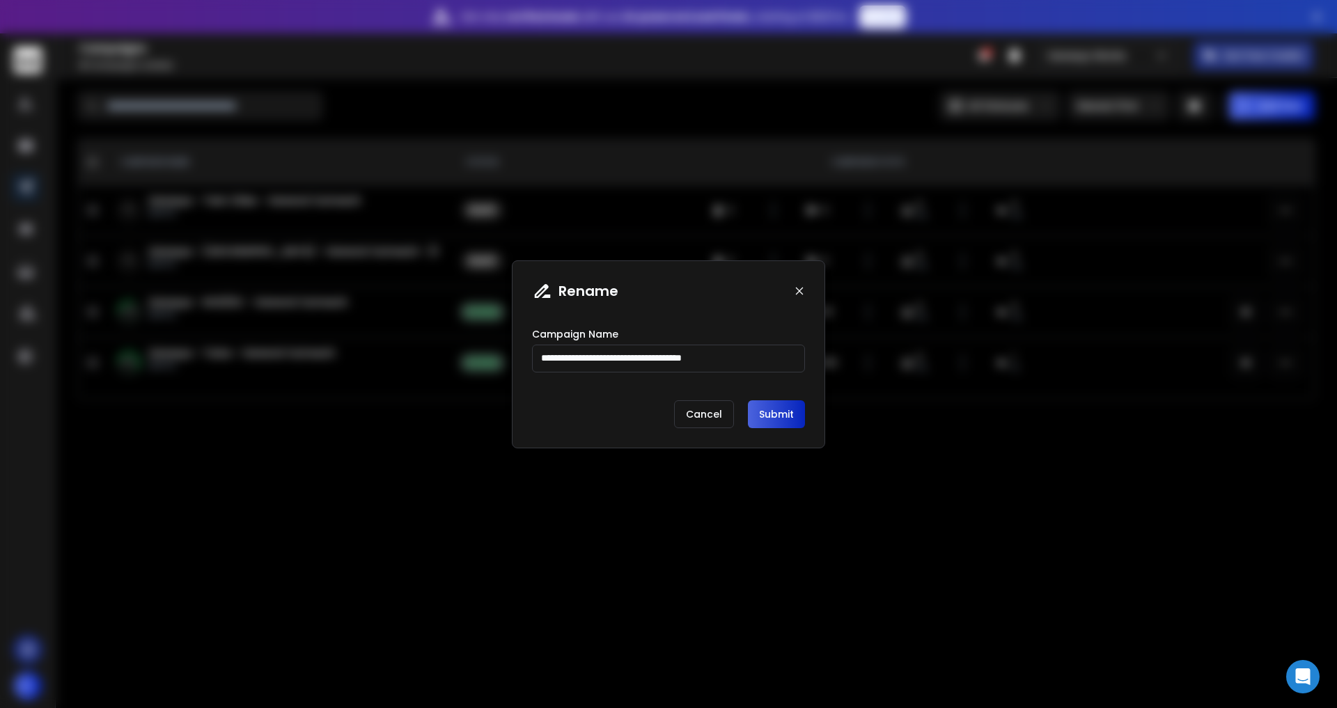
click at [767, 364] on input "**********" at bounding box center [668, 359] width 273 height 28
type input "**********"
click at [784, 416] on button "Submit" at bounding box center [776, 414] width 57 height 28
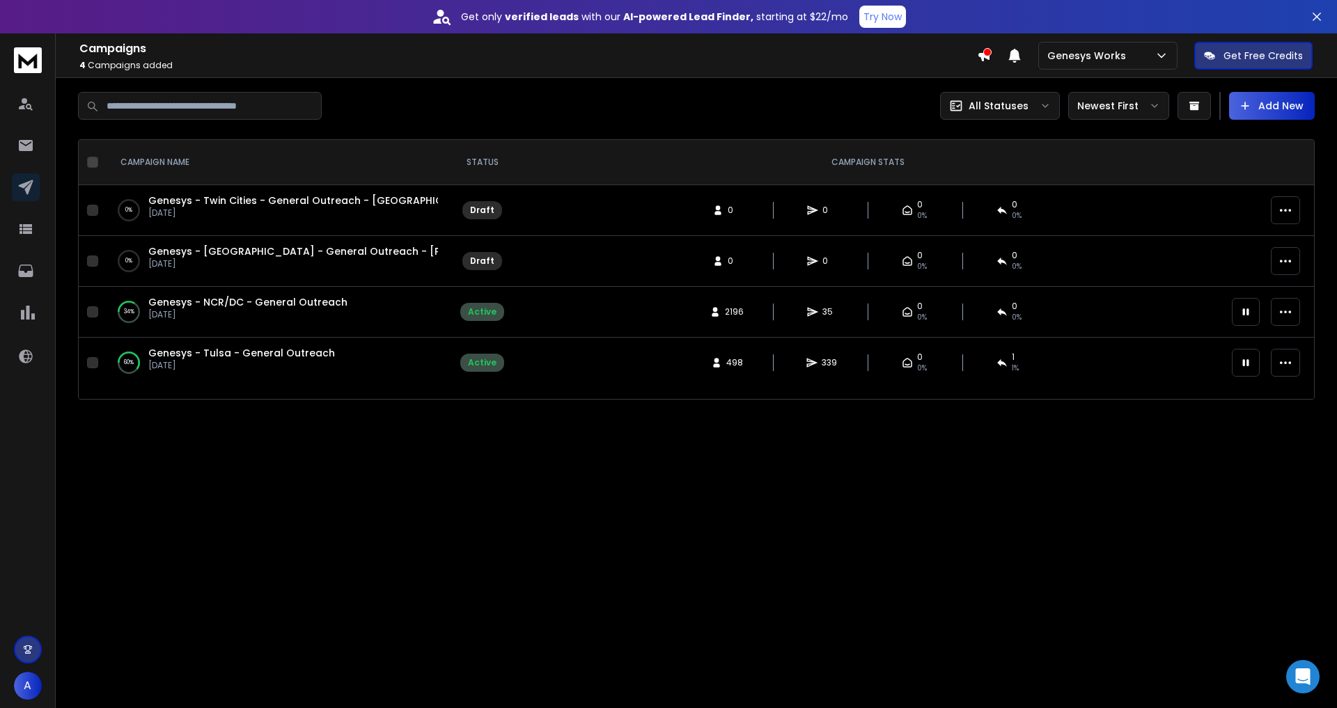
click at [1280, 320] on button "button" at bounding box center [1285, 312] width 29 height 28
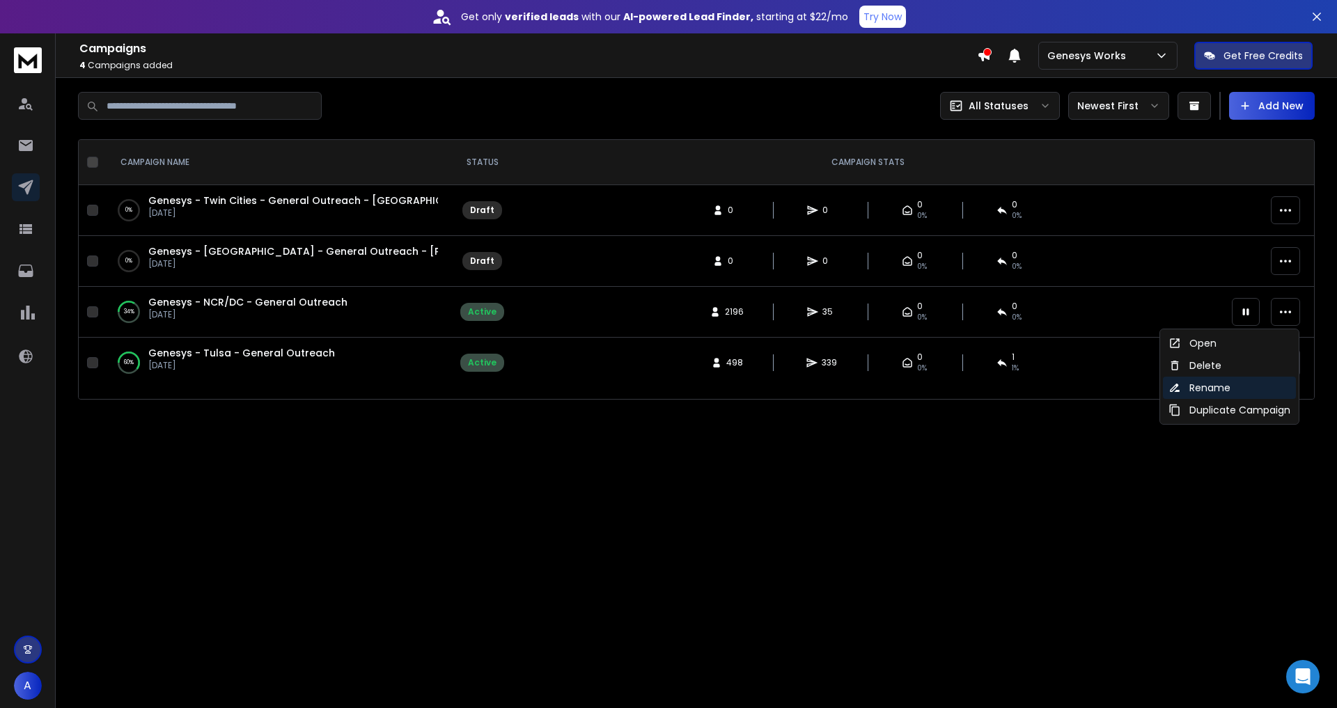
click at [1208, 394] on div "Rename" at bounding box center [1200, 388] width 62 height 14
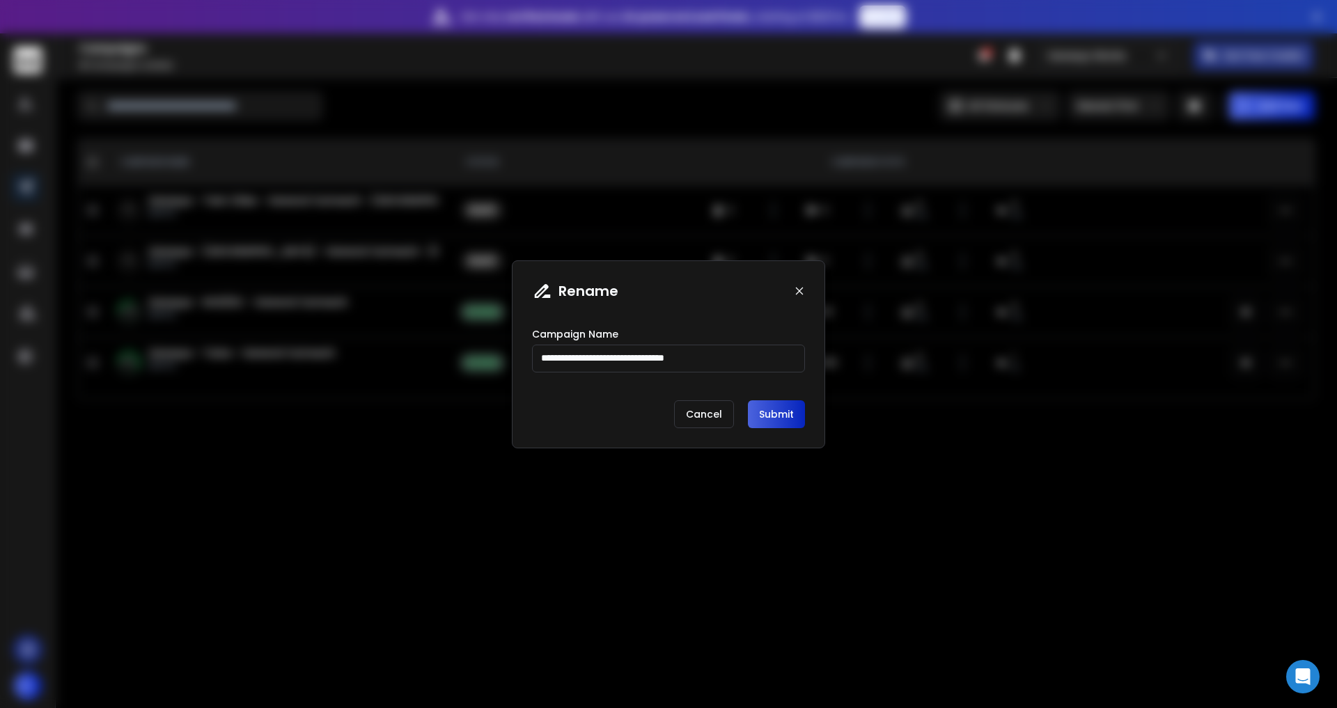
click at [746, 360] on input "**********" at bounding box center [668, 359] width 273 height 28
type input "**********"
click at [771, 418] on button "Submit" at bounding box center [776, 414] width 57 height 28
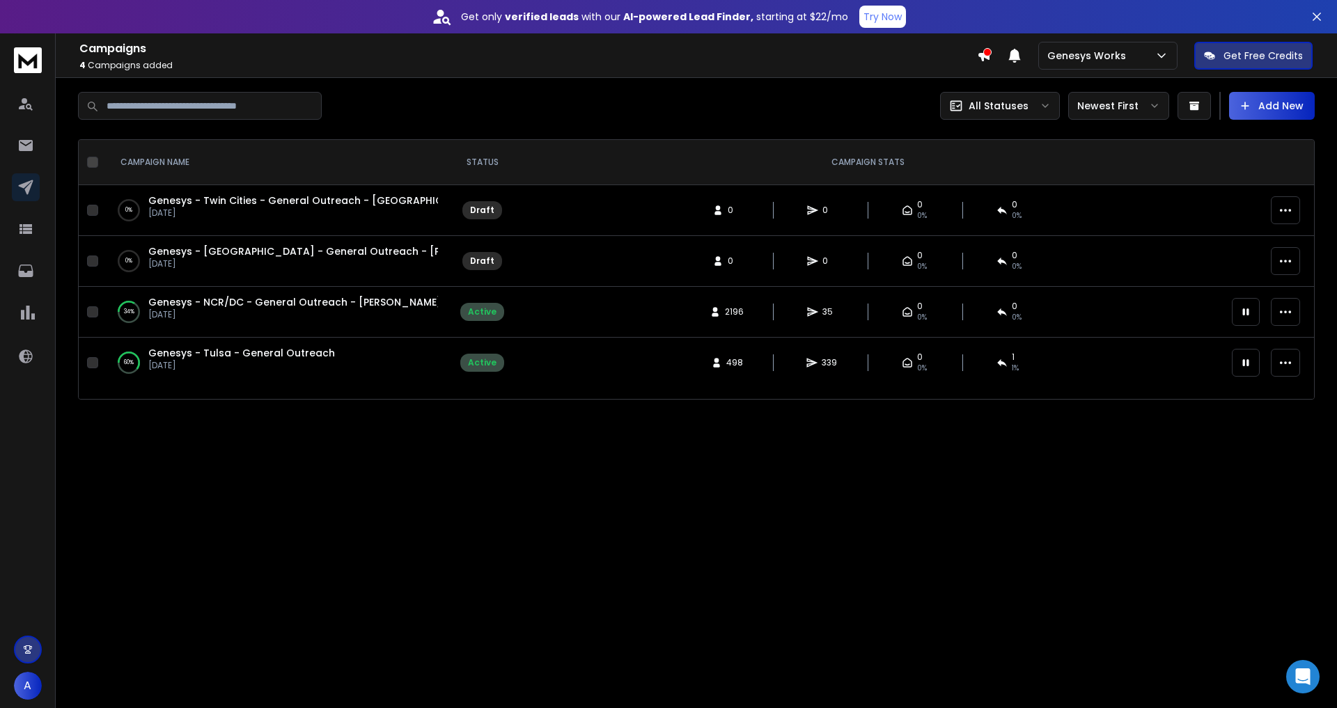
click at [1279, 371] on button "button" at bounding box center [1285, 363] width 29 height 28
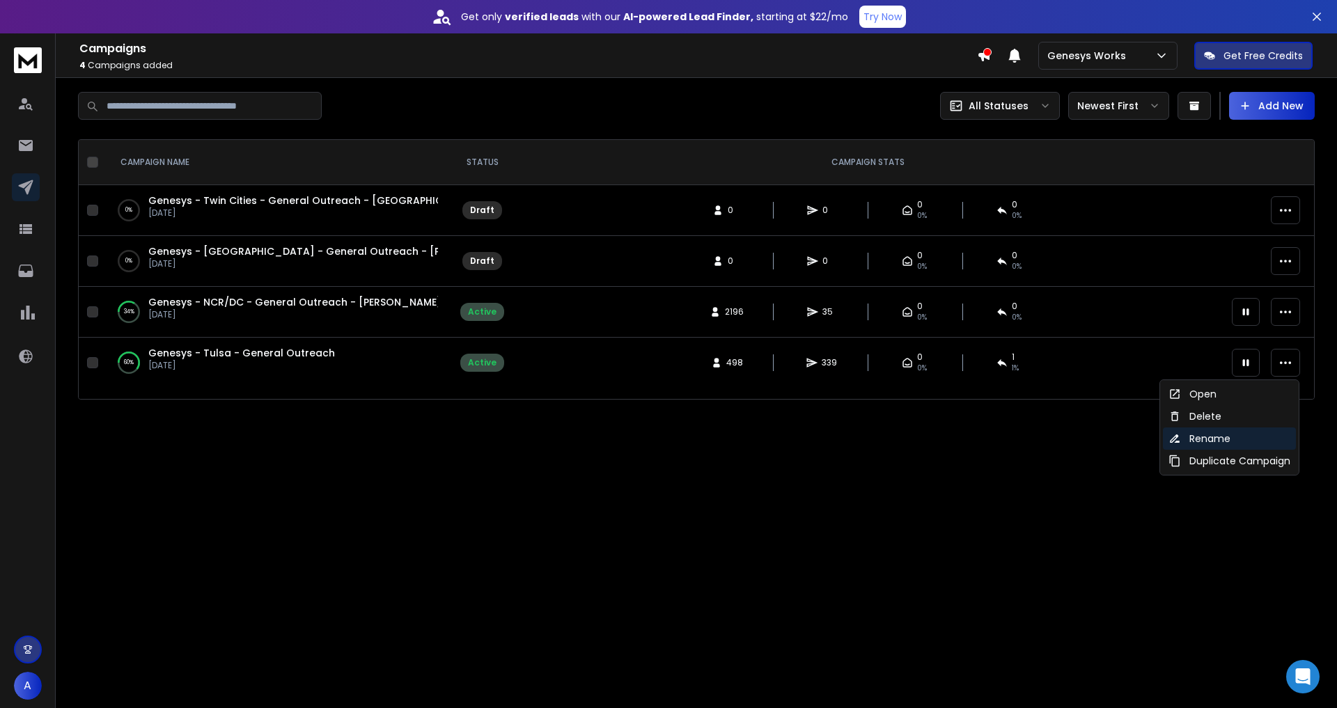
click at [1209, 439] on div "Rename" at bounding box center [1200, 439] width 62 height 14
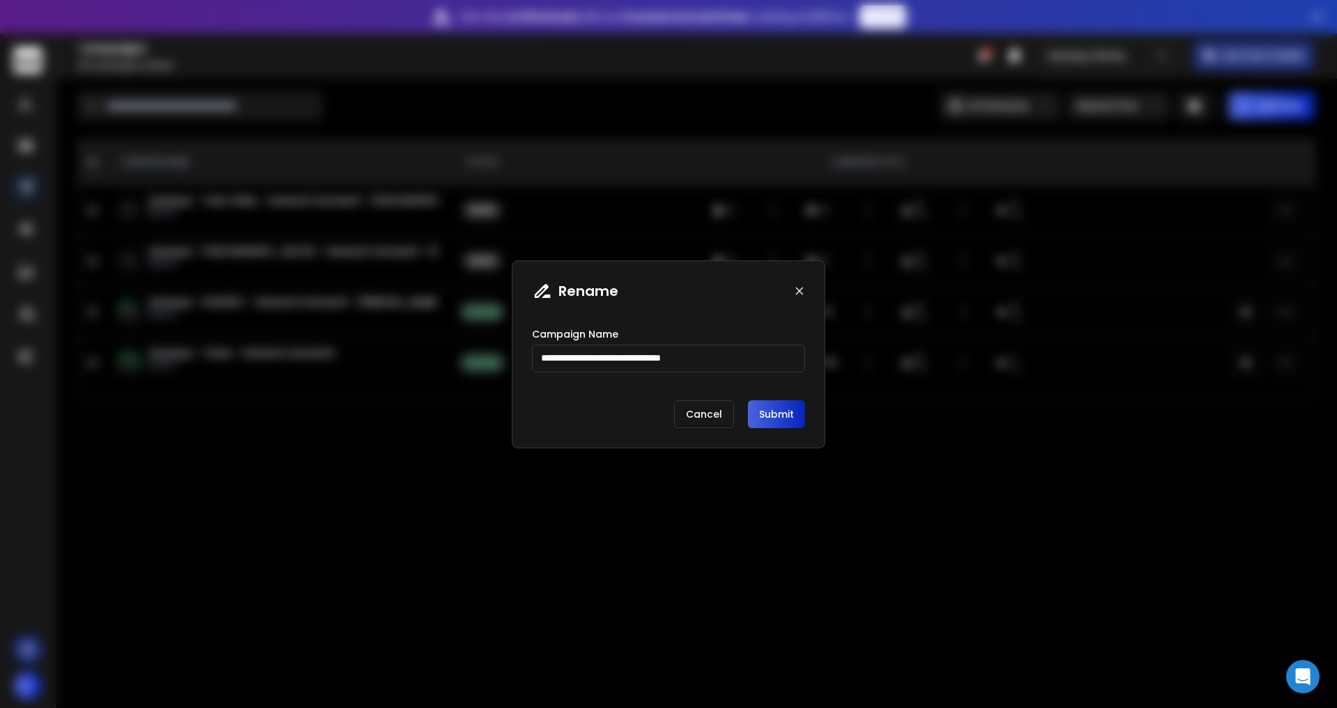
click at [748, 359] on input "**********" at bounding box center [668, 359] width 273 height 28
type input "**********"
click at [779, 410] on button "Submit" at bounding box center [776, 414] width 57 height 28
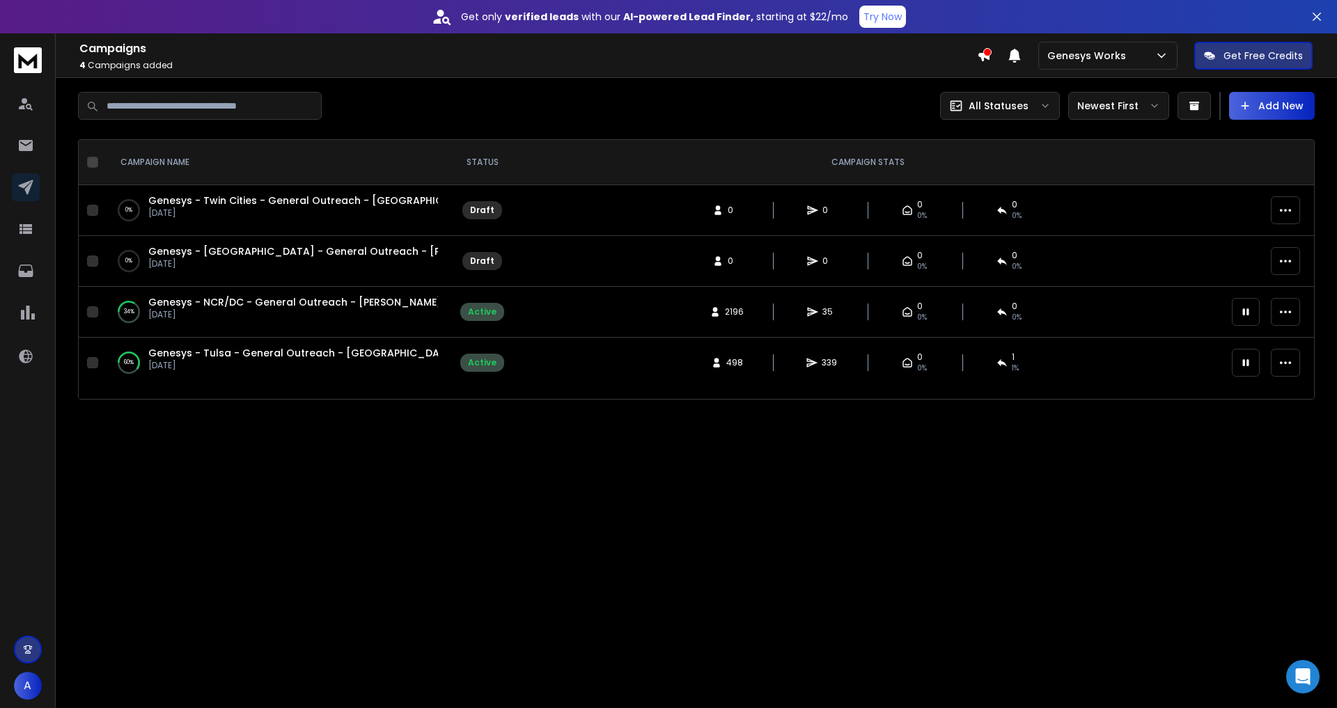
click at [304, 299] on span "Genesys - NCR/DC - General Outreach - [PERSON_NAME]" at bounding box center [294, 302] width 293 height 14
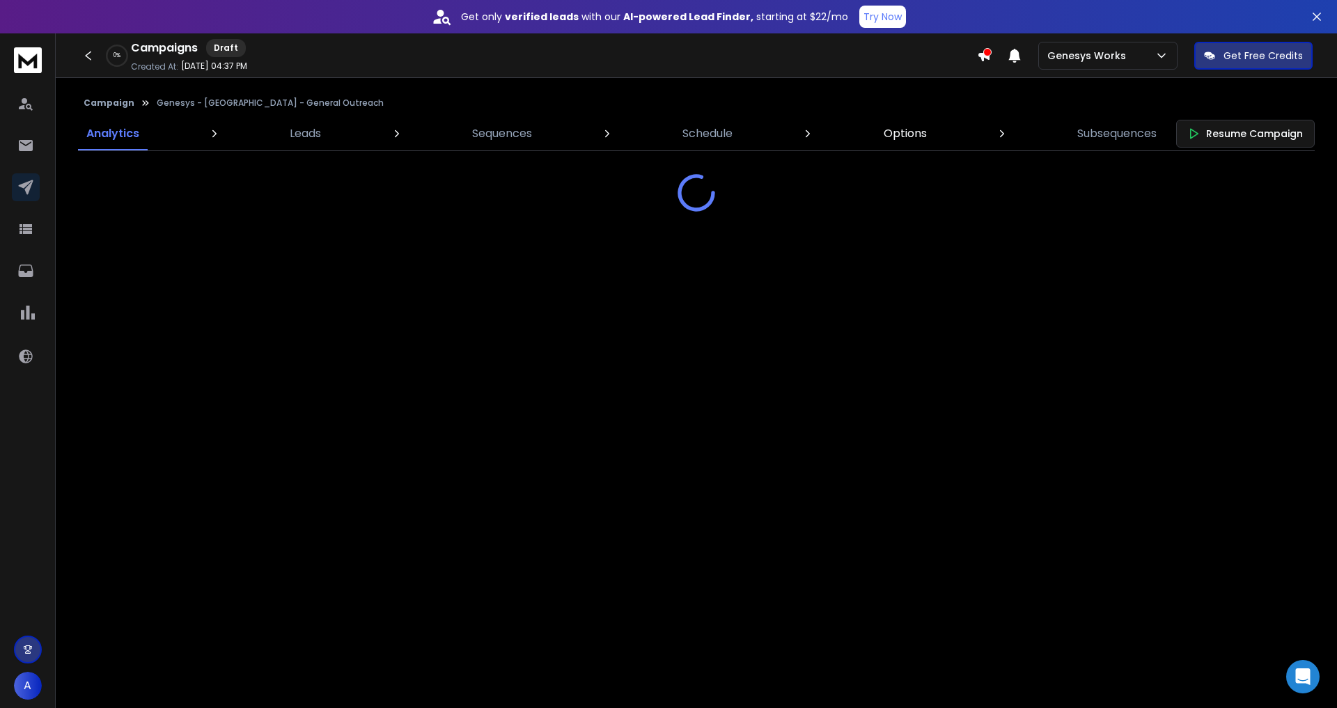
click at [912, 129] on p "Options" at bounding box center [905, 133] width 43 height 17
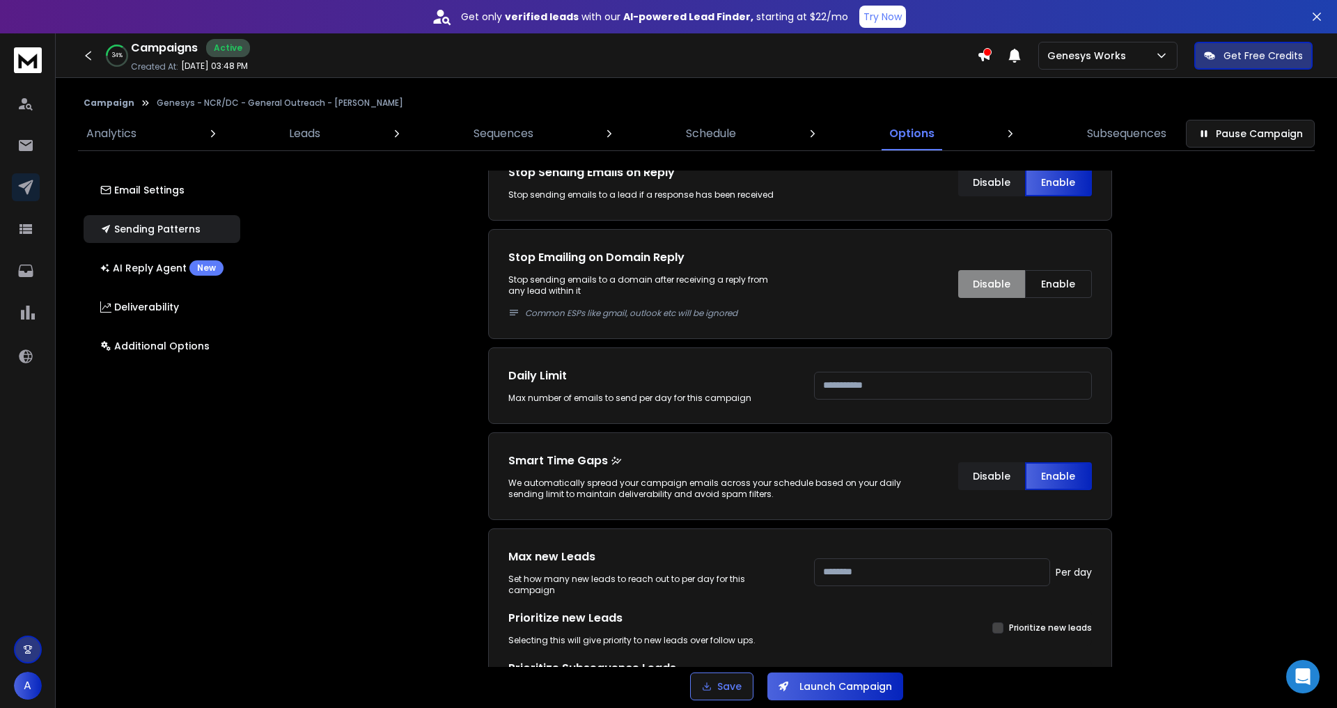
scroll to position [455, 0]
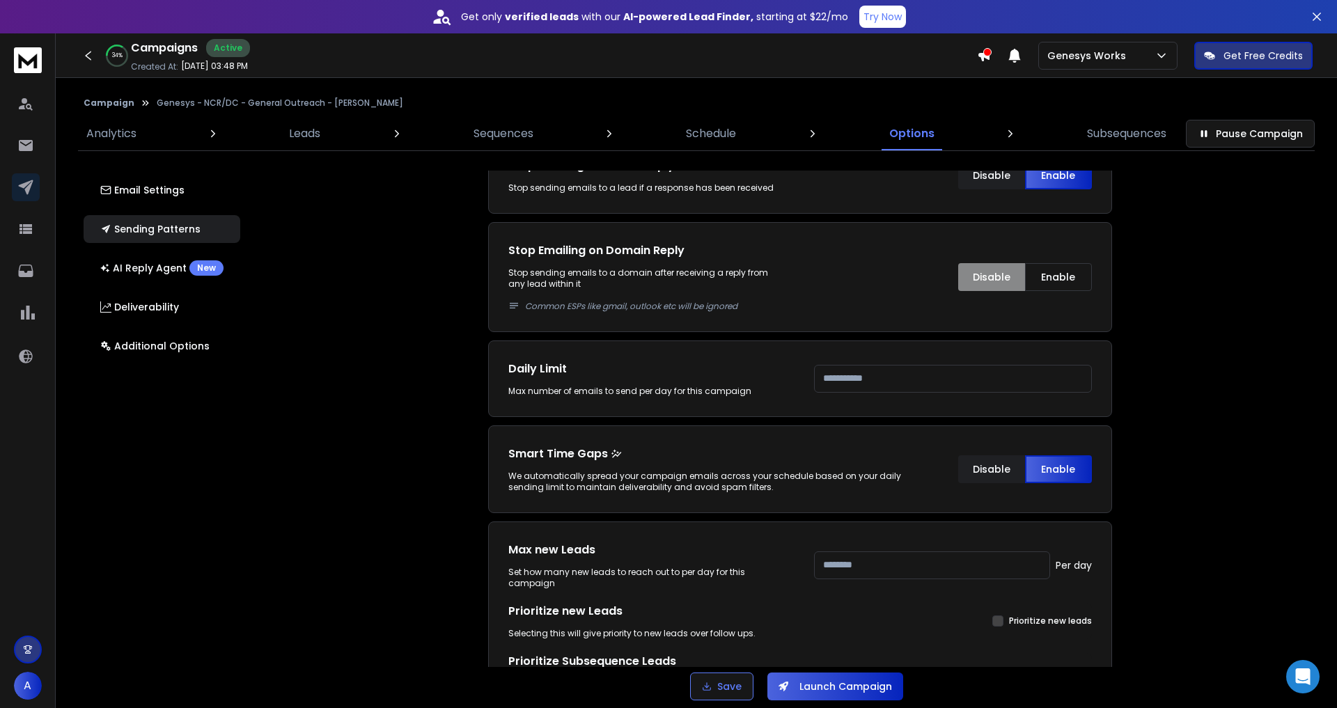
drag, startPoint x: 856, startPoint y: 559, endPoint x: 784, endPoint y: 556, distance: 72.5
click at [784, 556] on div "Max new Leads Set how many new leads to reach out to per day for this campaign …" at bounding box center [800, 565] width 584 height 47
type input "**"
click at [701, 684] on button "Save" at bounding box center [721, 687] width 63 height 28
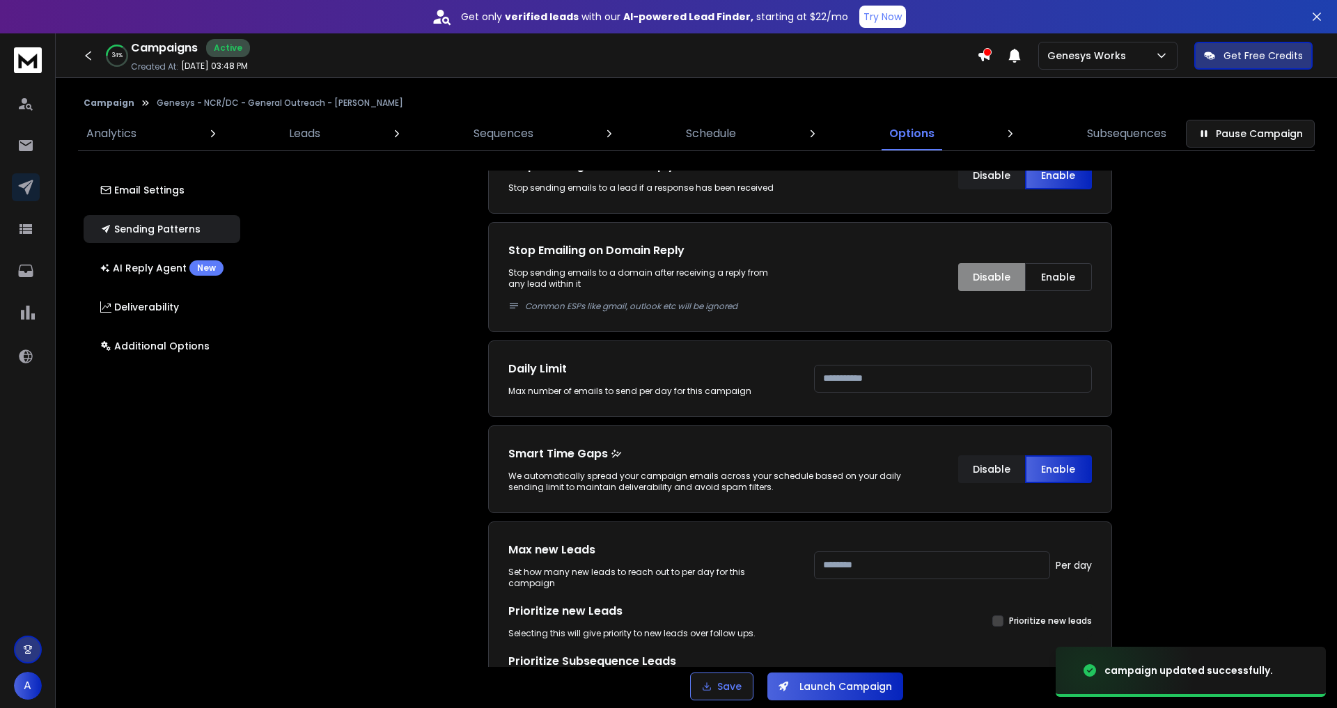
scroll to position [459, 0]
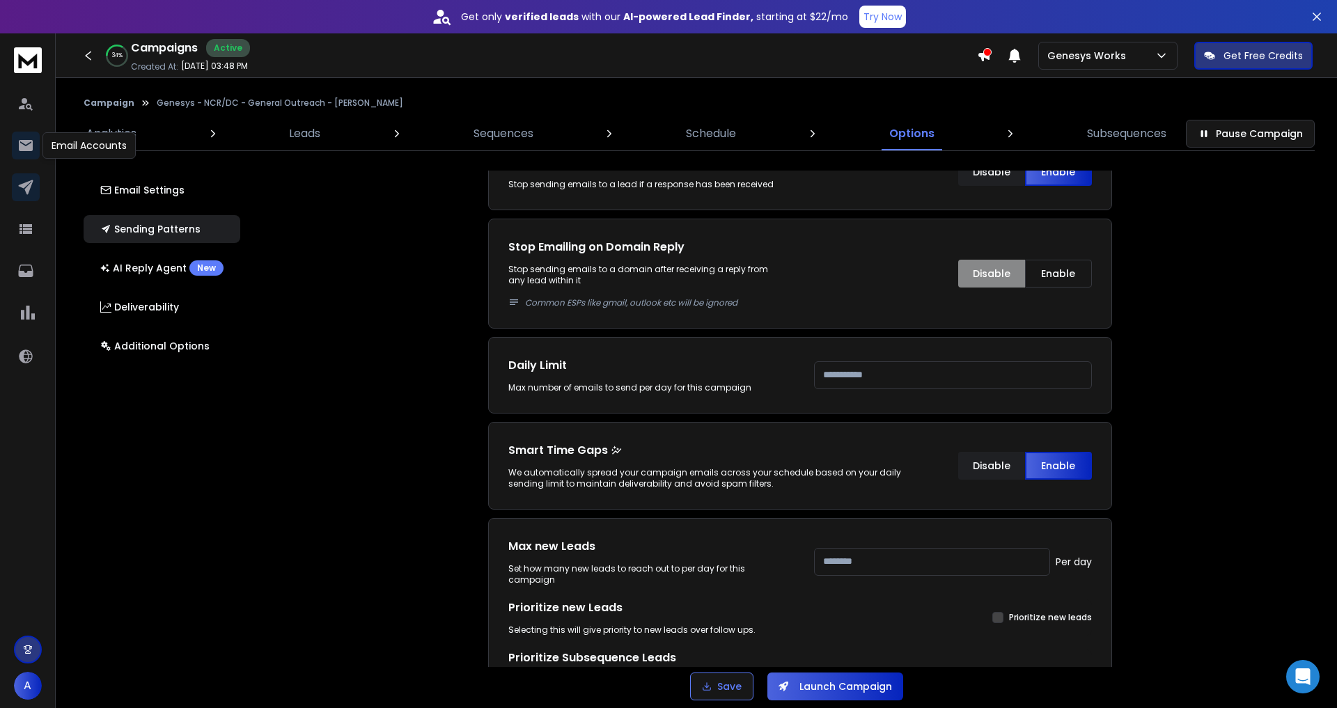
click at [26, 138] on icon at bounding box center [25, 145] width 17 height 17
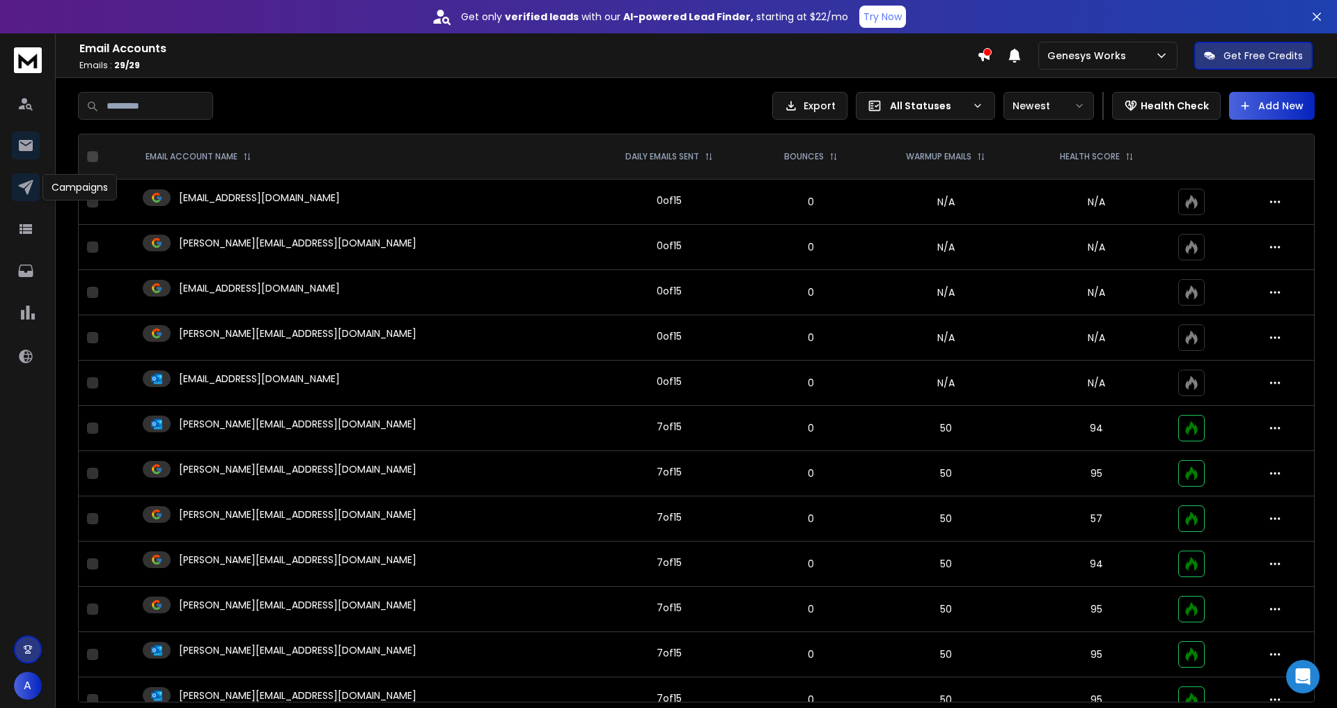
click at [24, 192] on icon at bounding box center [25, 187] width 17 height 17
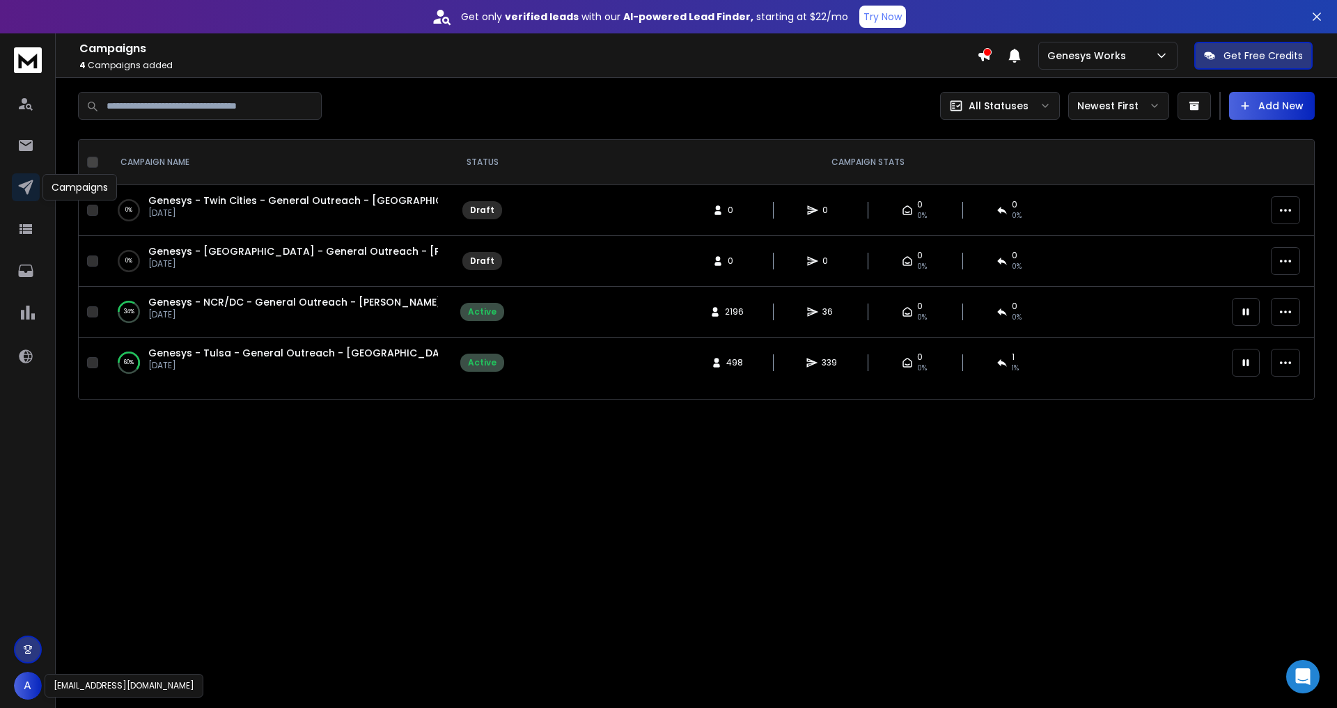
click at [33, 687] on span "A" at bounding box center [28, 686] width 28 height 28
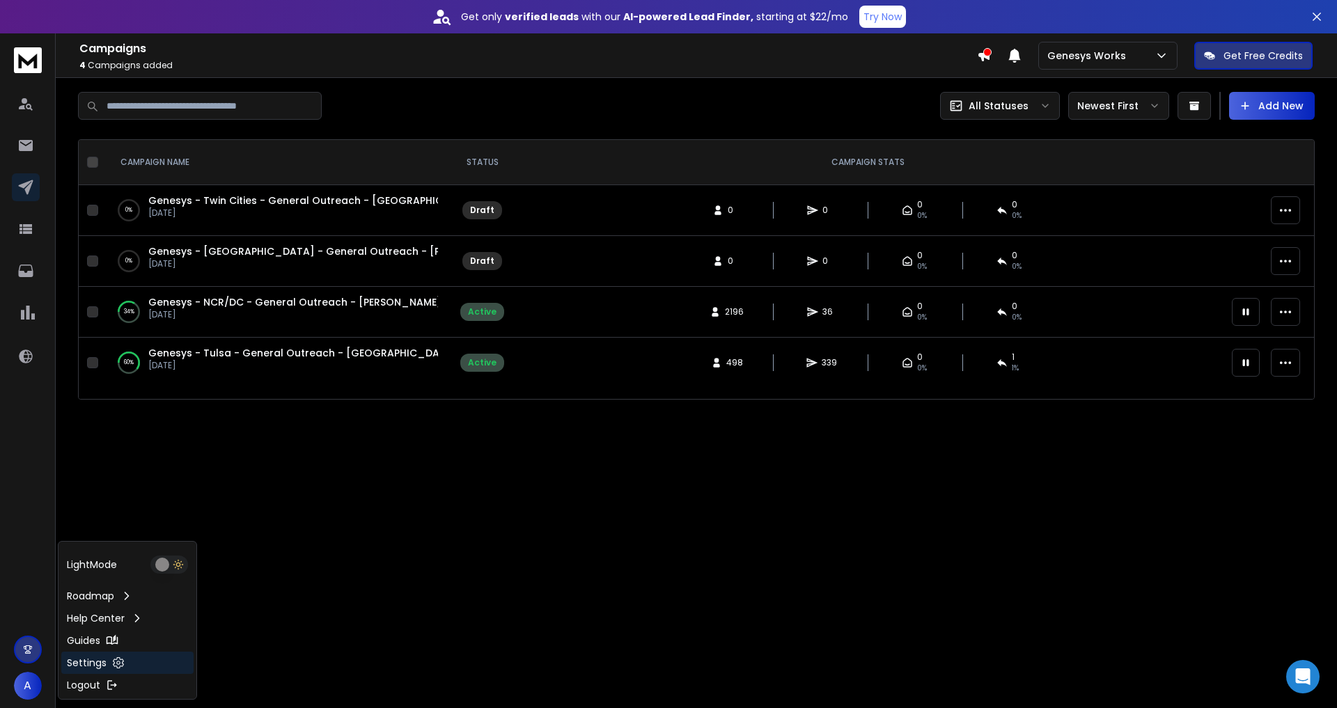
click at [91, 667] on p "Settings" at bounding box center [87, 663] width 40 height 14
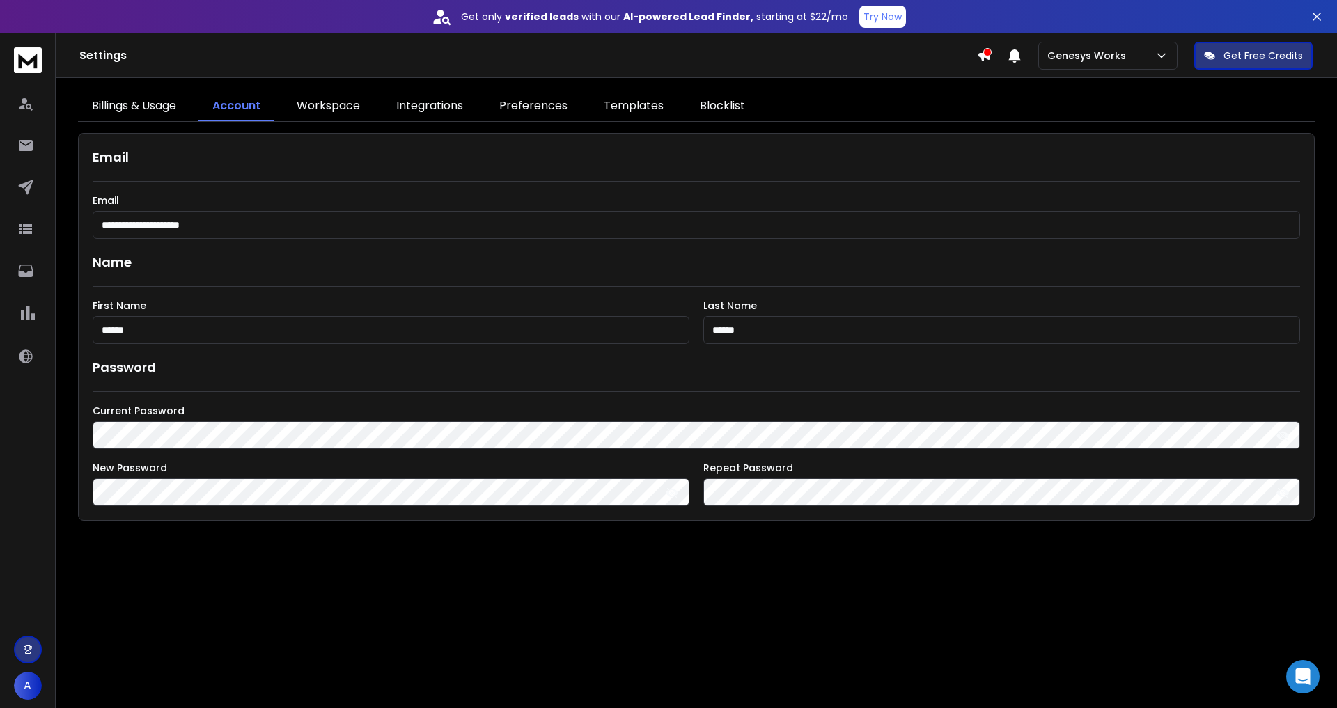
click at [745, 101] on link "Blocklist" at bounding box center [722, 106] width 73 height 29
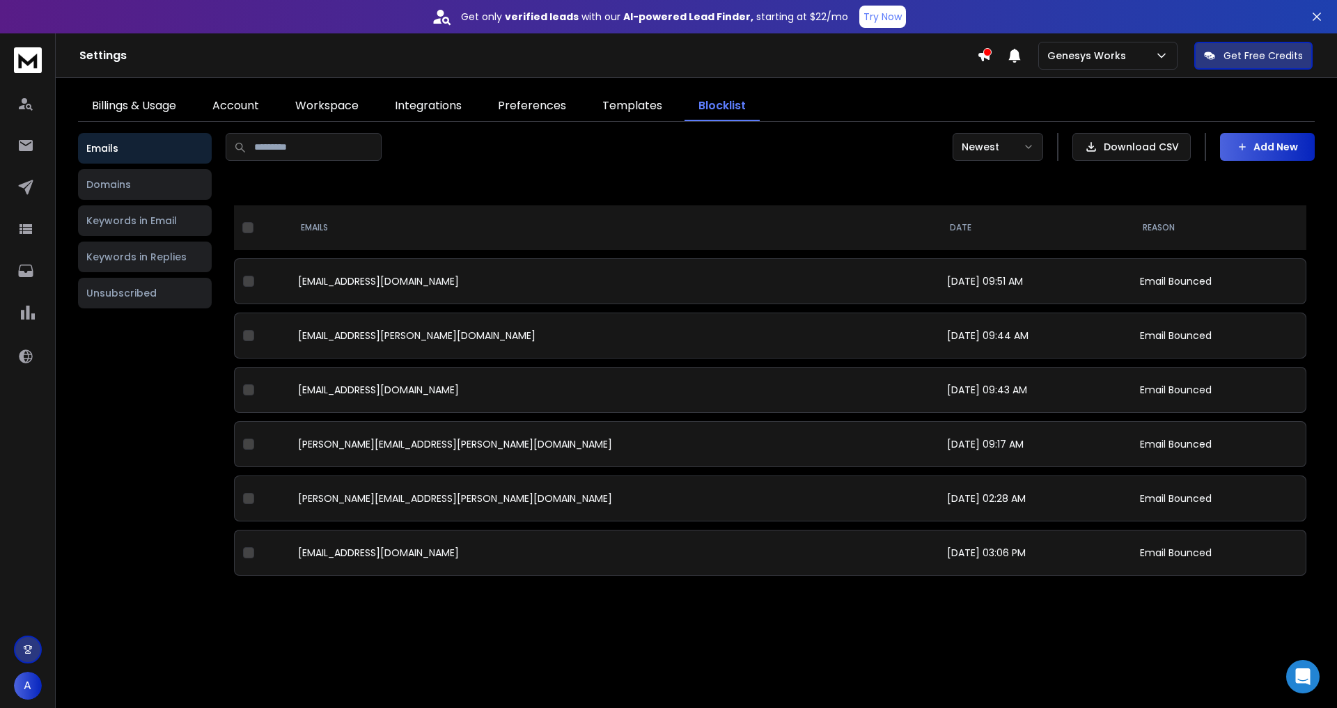
click at [121, 185] on button "Domains" at bounding box center [145, 184] width 134 height 31
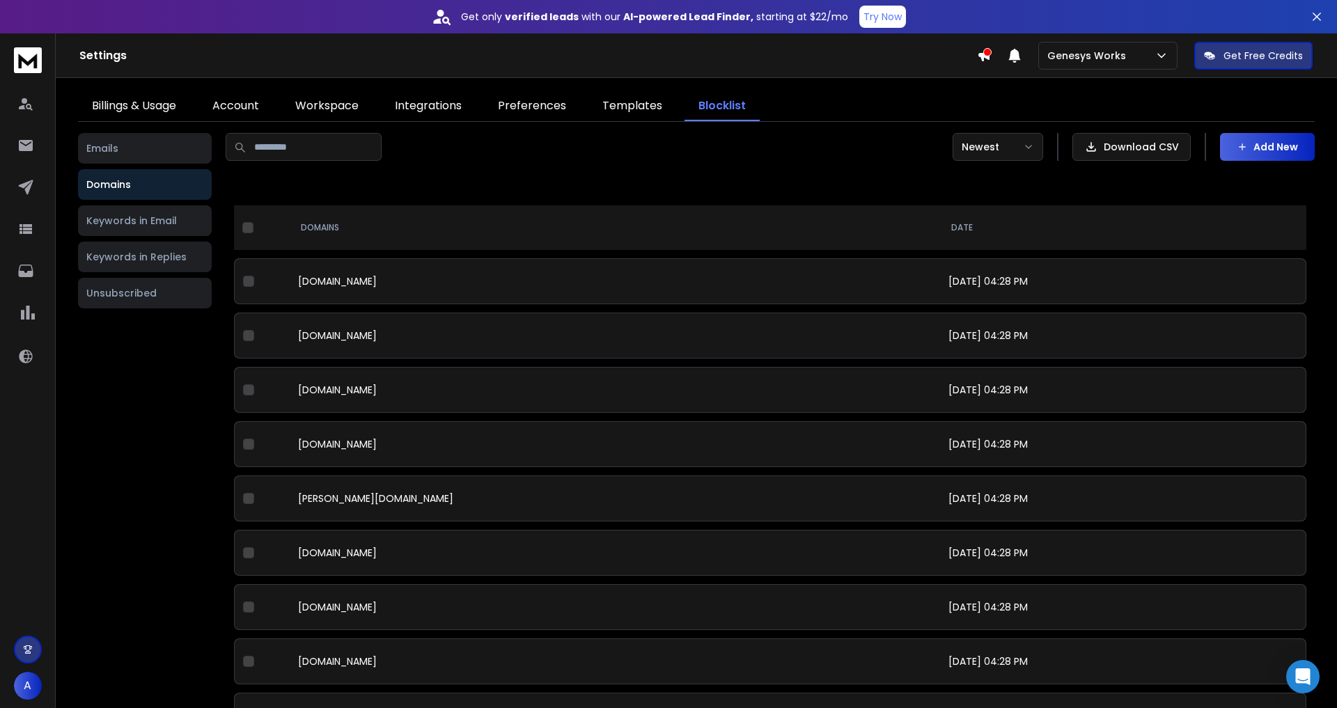
click at [1224, 147] on button "Add New" at bounding box center [1267, 147] width 95 height 28
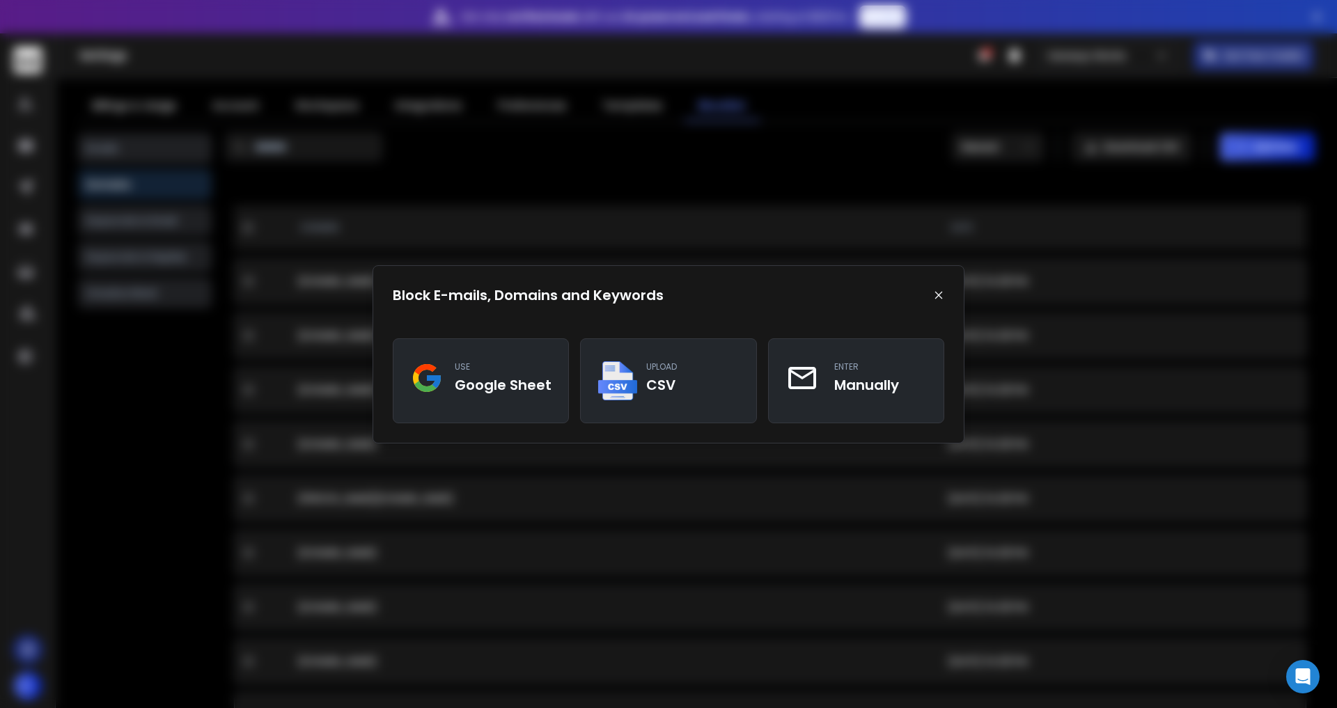
click at [662, 377] on h3 "CSV" at bounding box center [661, 385] width 31 height 20
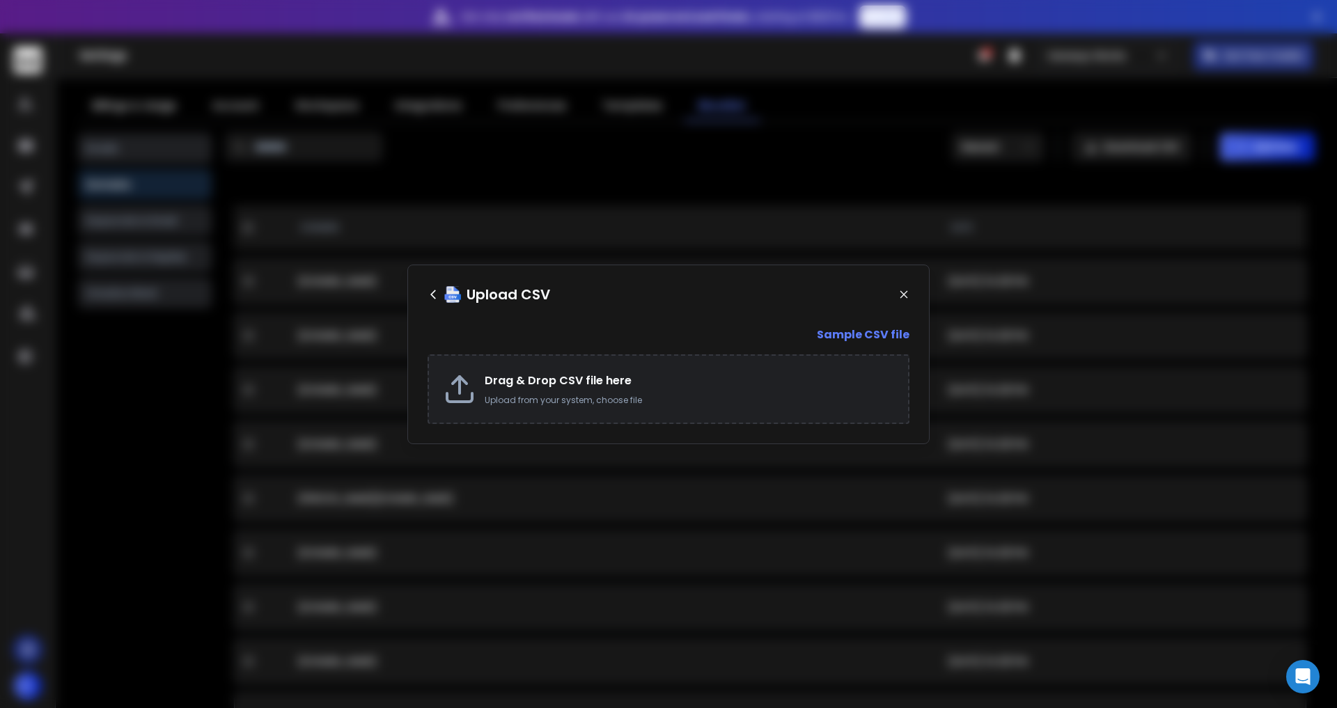
click at [512, 382] on h2 "Drag & Drop CSV file here" at bounding box center [690, 381] width 410 height 17
type input "**********"
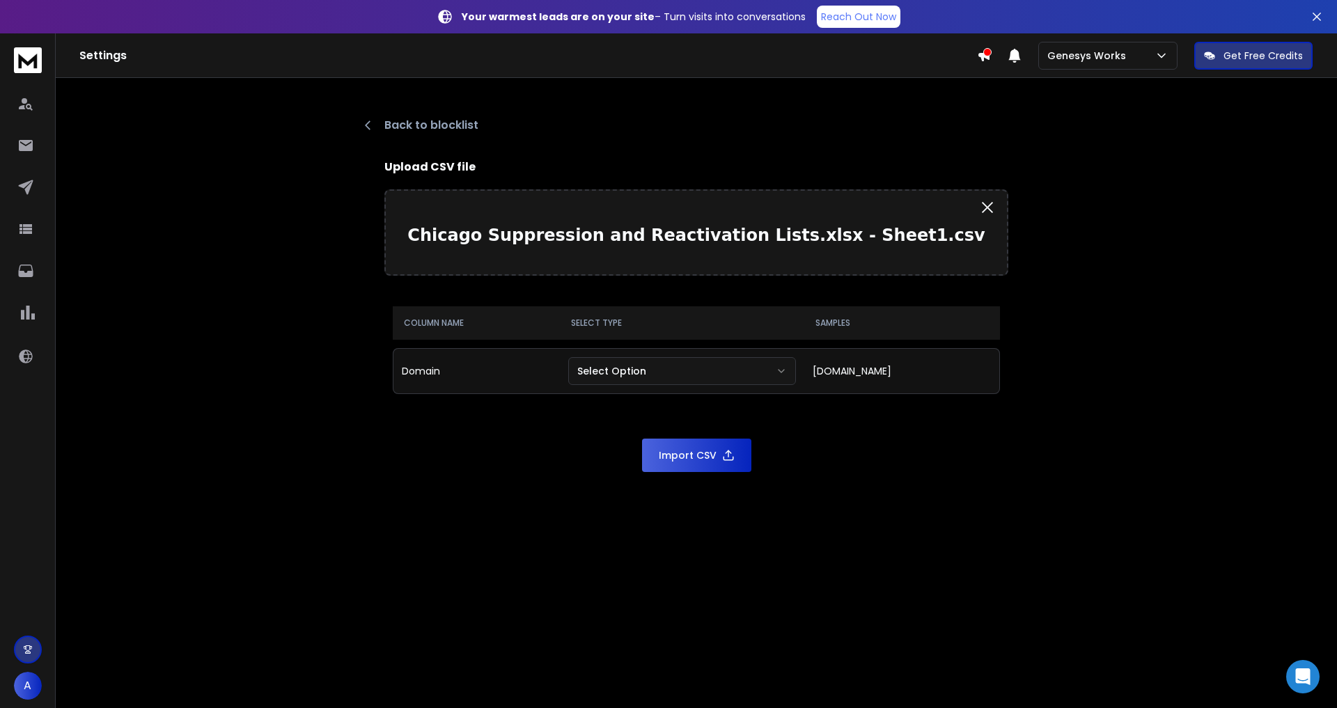
click at [683, 387] on td "Select Option" at bounding box center [682, 371] width 245 height 46
click at [677, 373] on button "Select Option" at bounding box center [682, 371] width 228 height 28
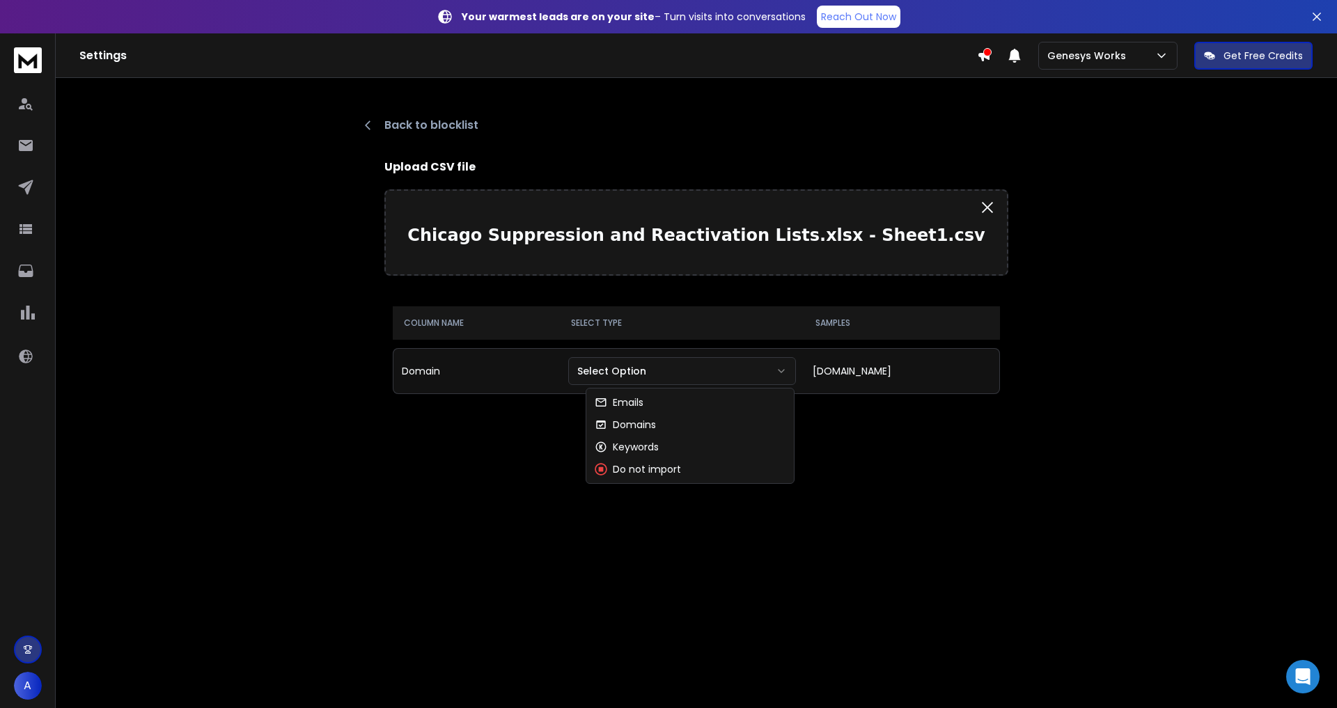
scroll to position [0, 3]
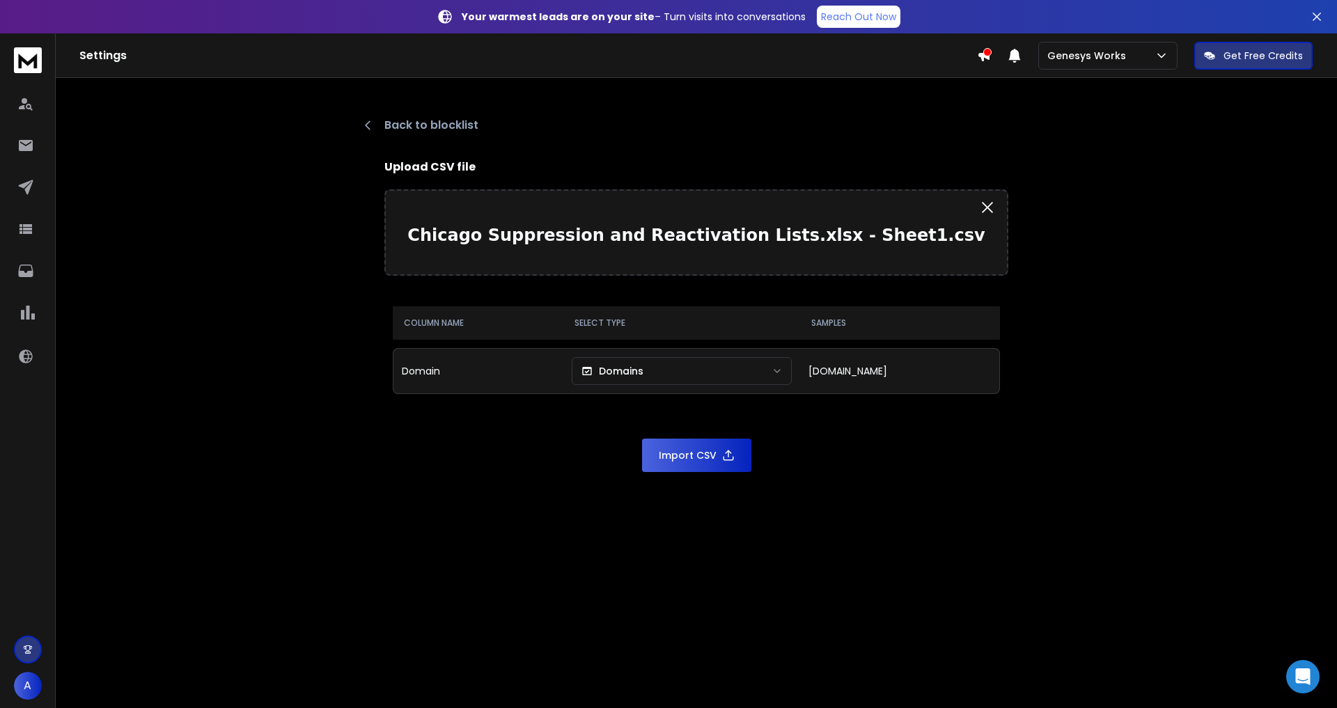
click at [708, 462] on button "Import CSV" at bounding box center [696, 455] width 109 height 33
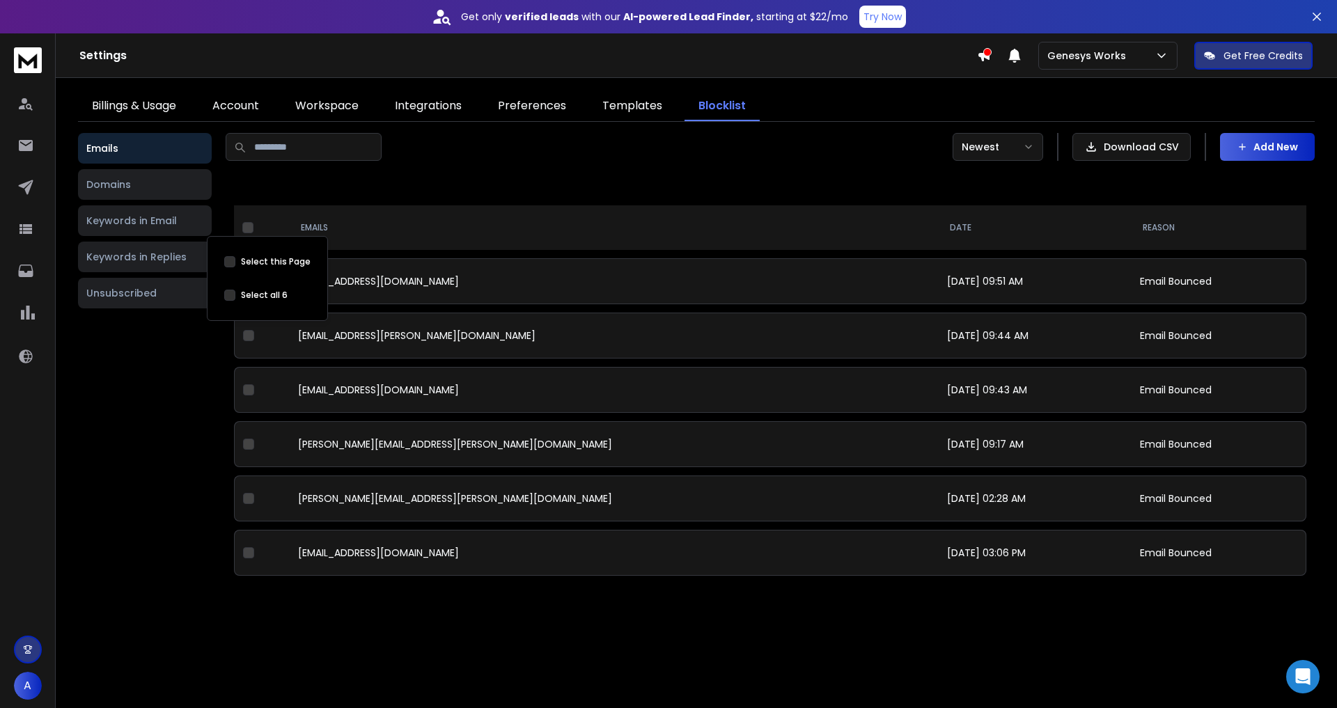
click at [136, 181] on button "Domains" at bounding box center [145, 184] width 134 height 31
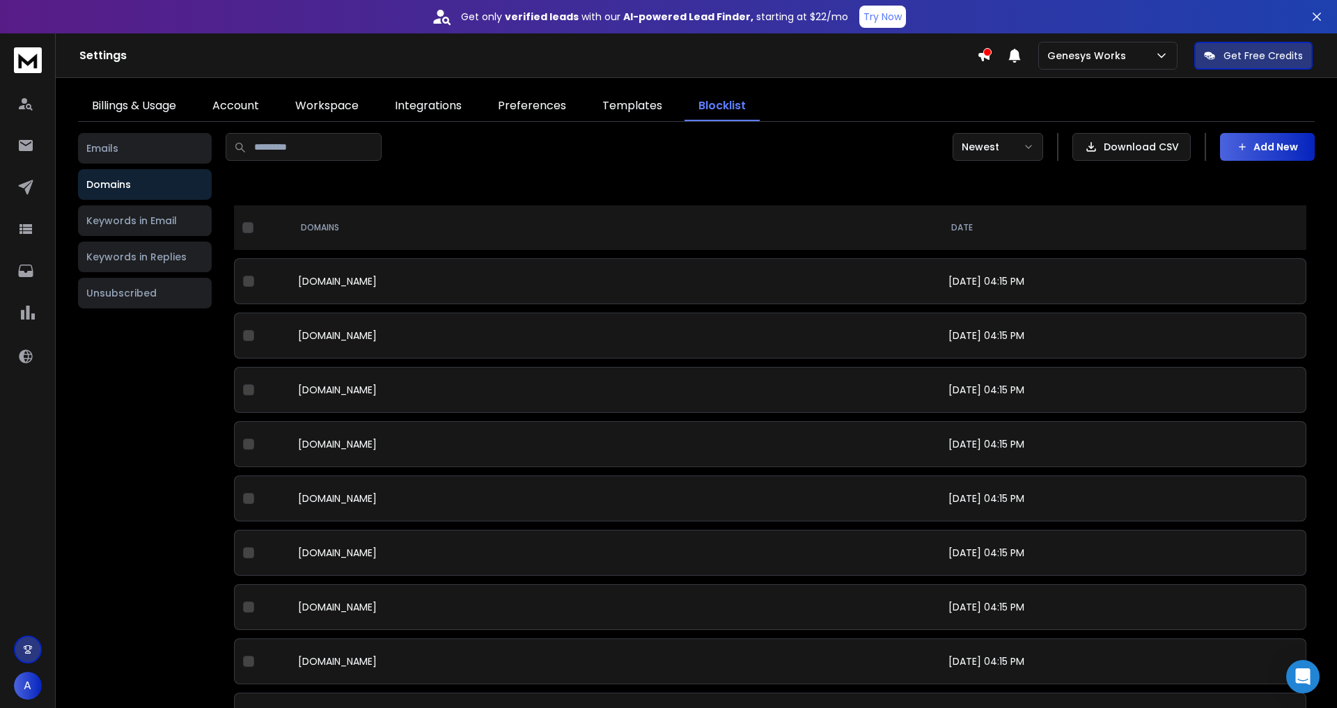
click at [141, 542] on div "Emails Domains Keywords in Email Keywords in Replies Unsubscribed Newest Downlo…" at bounding box center [696, 437] width 1237 height 608
click at [1268, 145] on p "Add New" at bounding box center [1276, 147] width 45 height 14
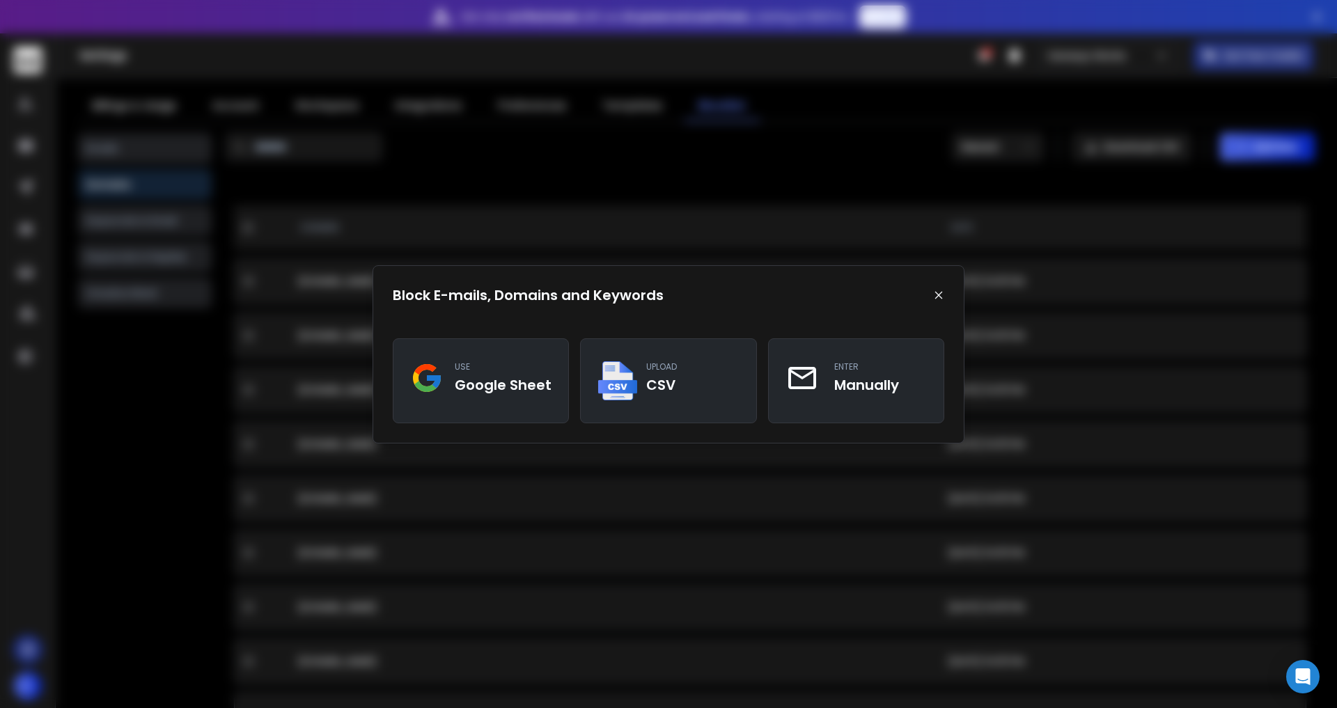
click at [650, 402] on div "upload CSV" at bounding box center [668, 380] width 176 height 85
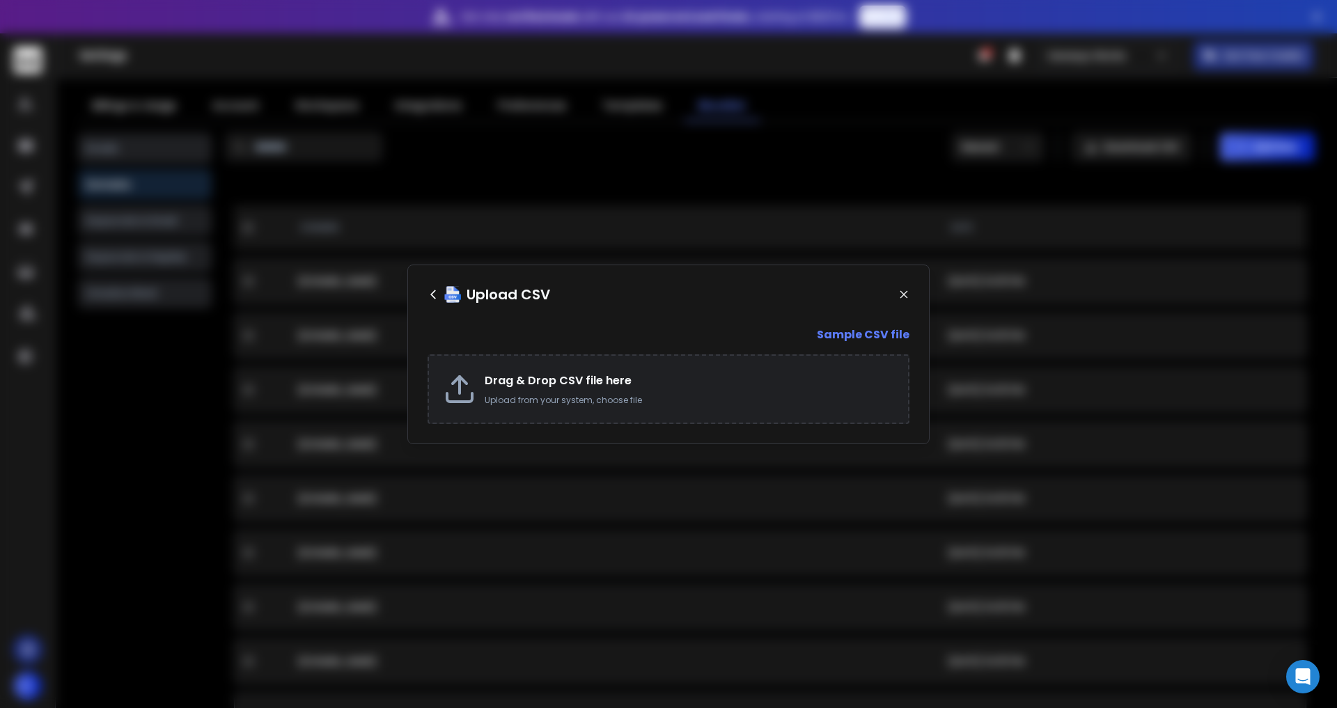
click at [500, 399] on p "Upload from your system, choose file" at bounding box center [690, 400] width 410 height 11
type input "**********"
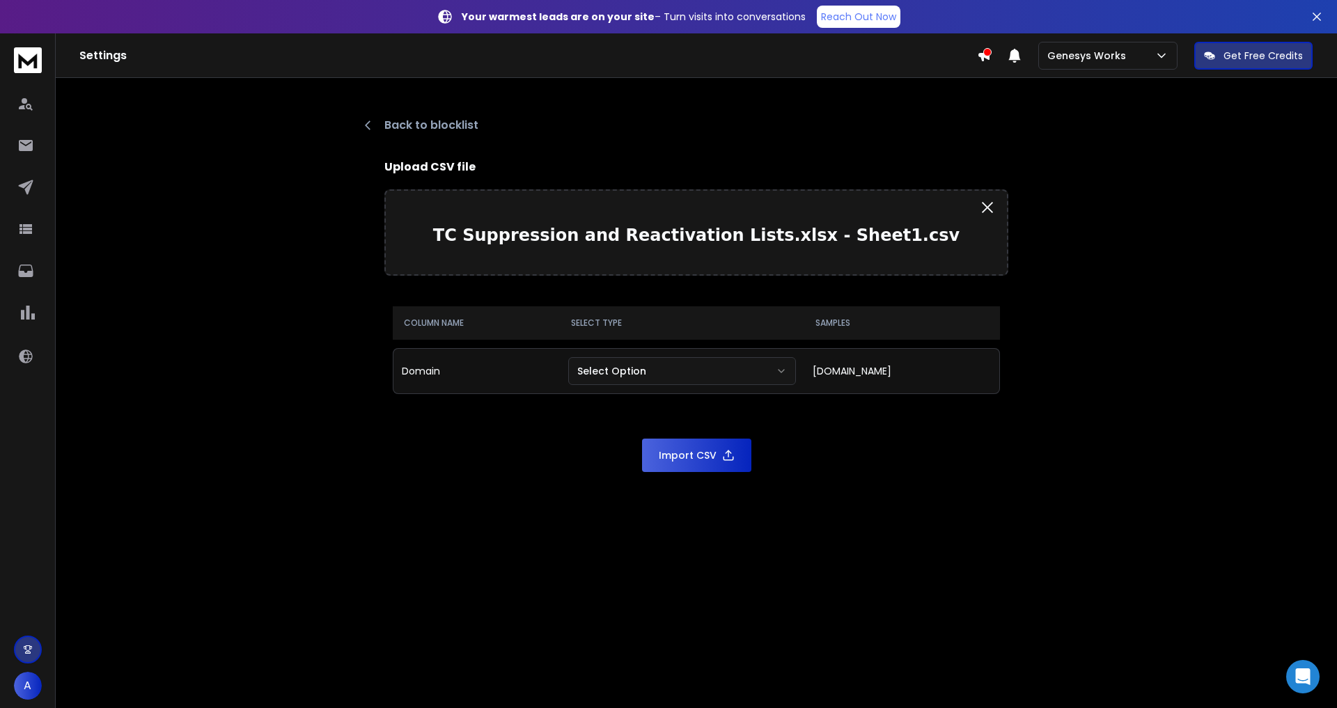
click at [649, 371] on button "Select Option" at bounding box center [682, 371] width 228 height 28
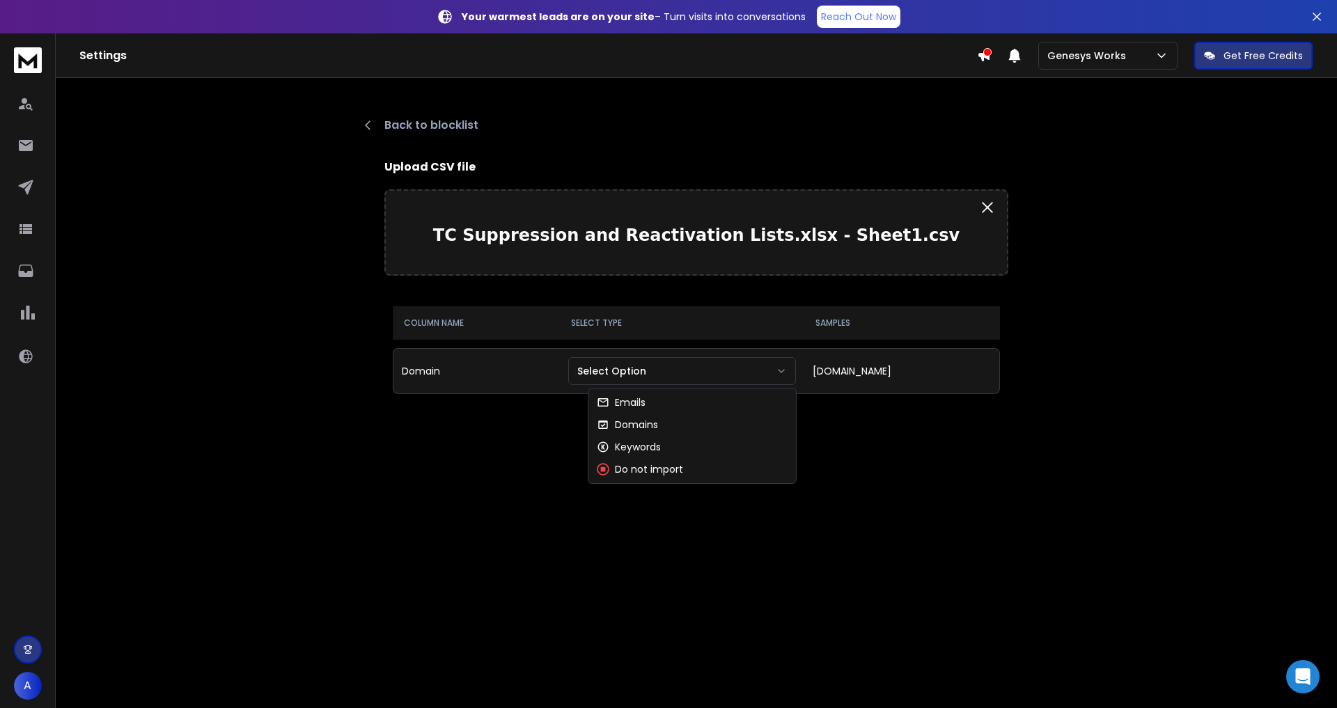
scroll to position [0, 3]
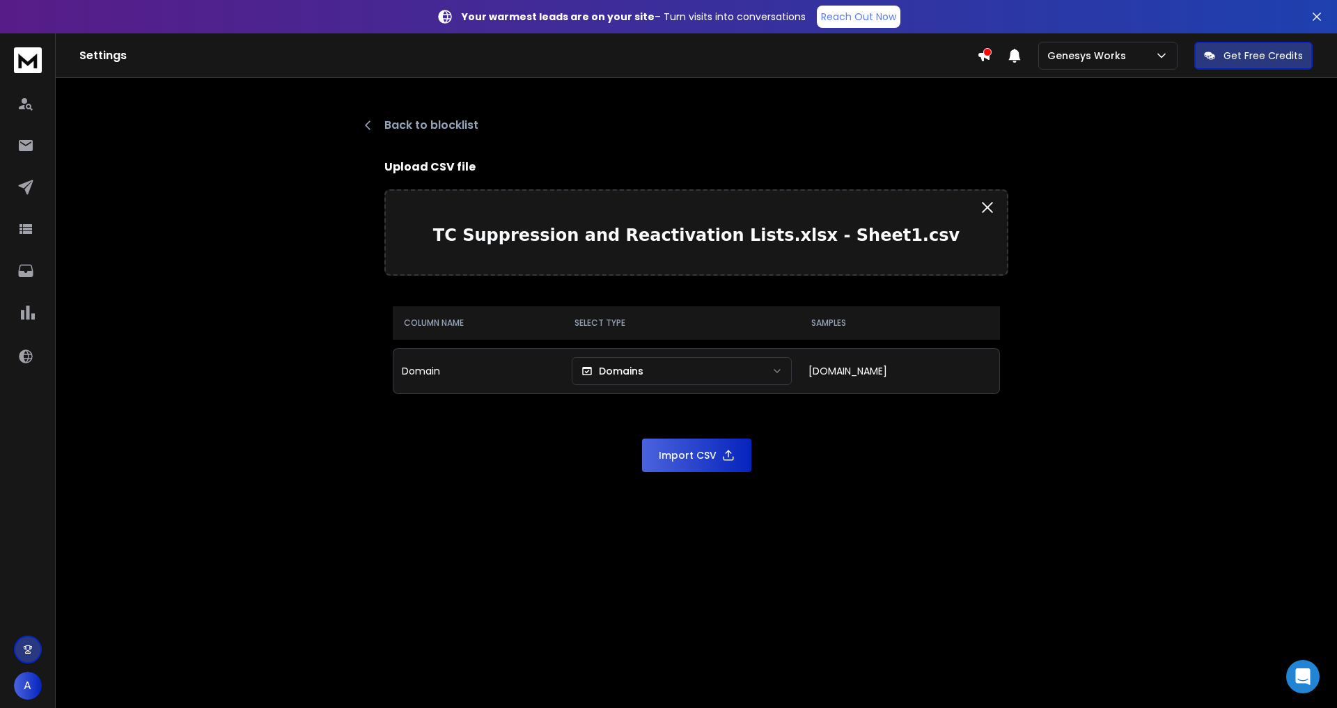
click at [695, 453] on button "Import CSV" at bounding box center [696, 455] width 109 height 33
